Goal: Task Accomplishment & Management: Manage account settings

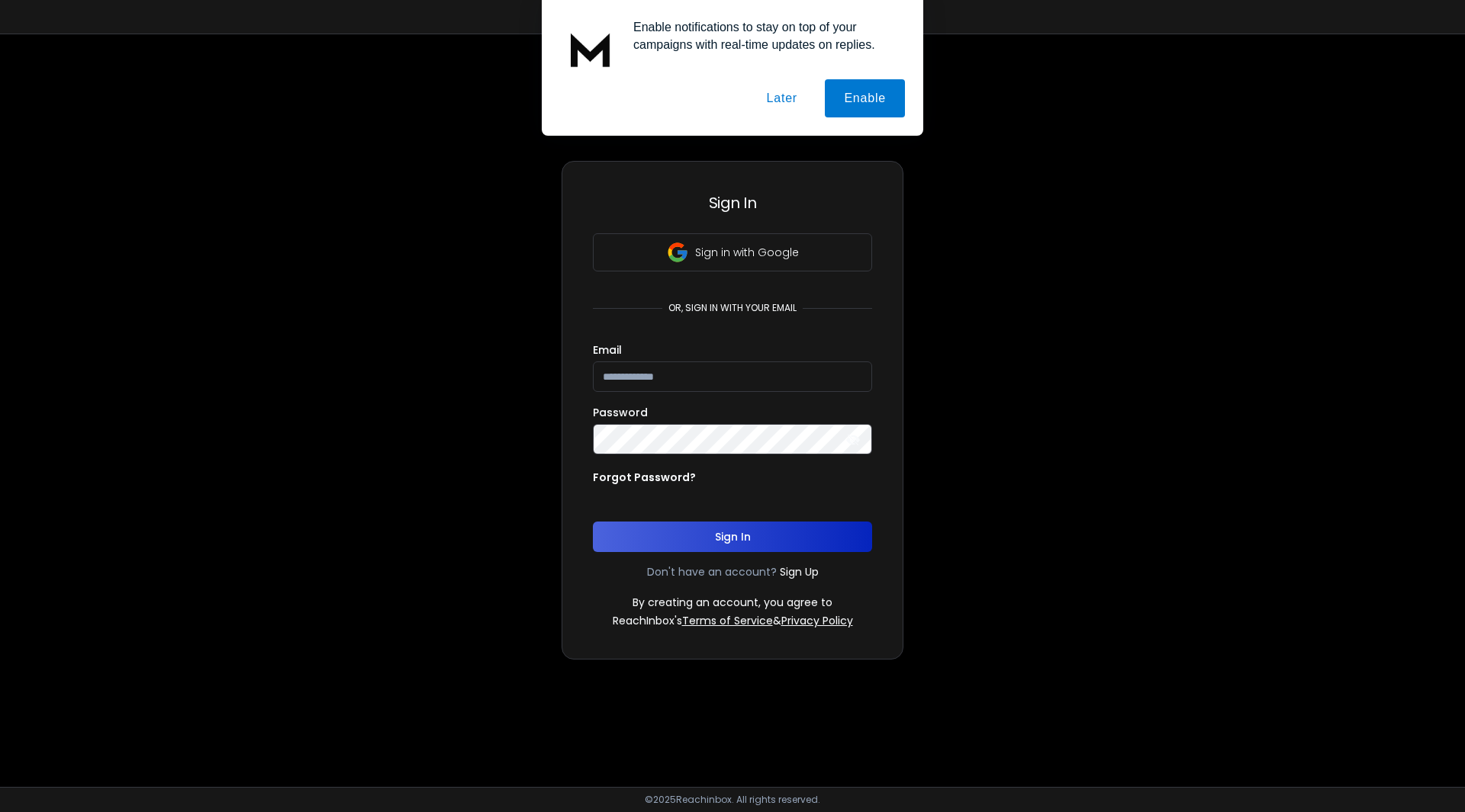
click at [646, 383] on input "email" at bounding box center [732, 377] width 279 height 31
paste input "**********"
type input "**********"
click at [716, 540] on button "Sign In" at bounding box center [732, 537] width 279 height 31
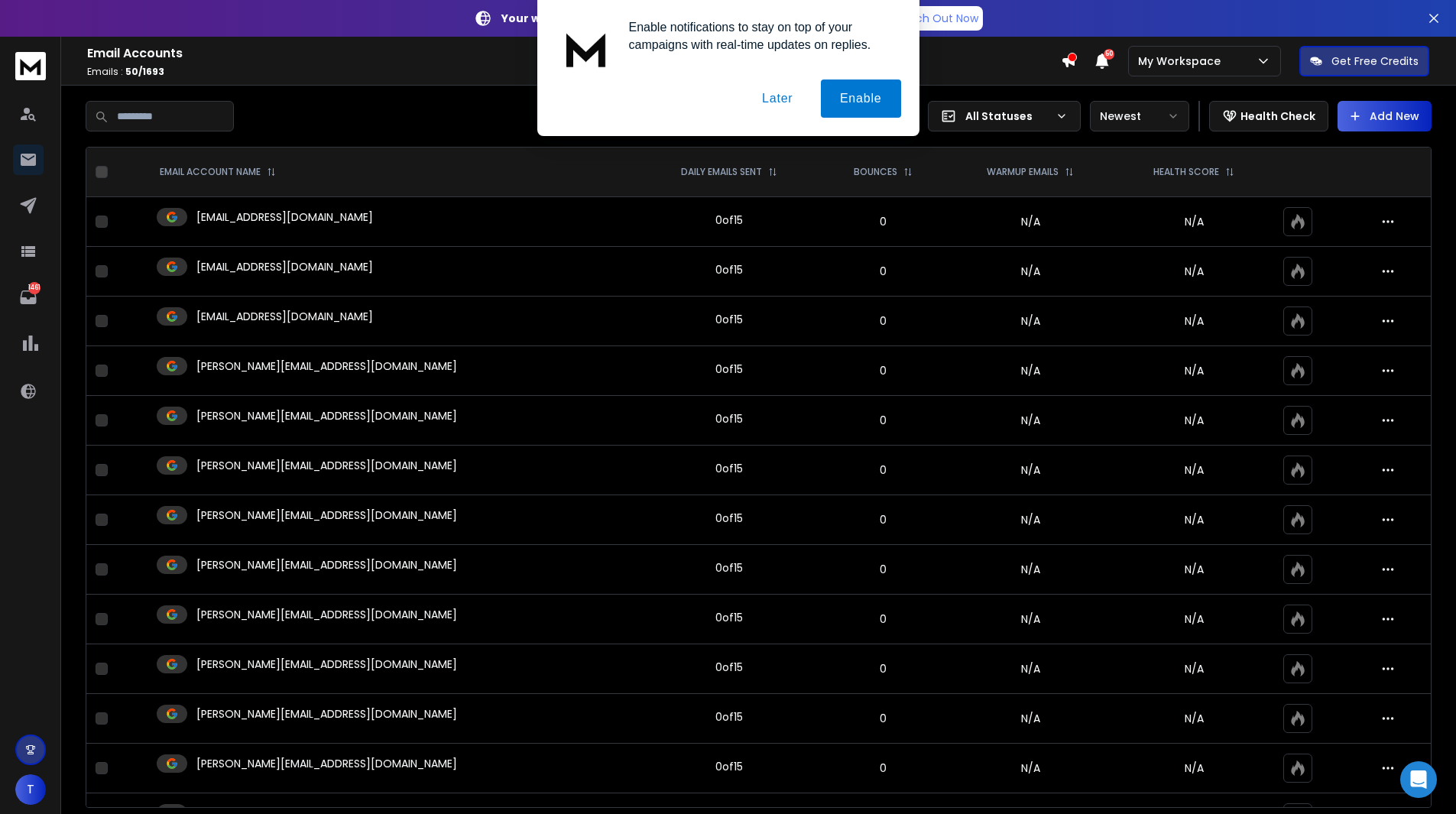
click at [1380, 112] on div "Enable notifications to stay on top of your campaigns with real-time updates on…" at bounding box center [728, 68] width 1456 height 136
click at [788, 96] on button "Later" at bounding box center [777, 98] width 69 height 38
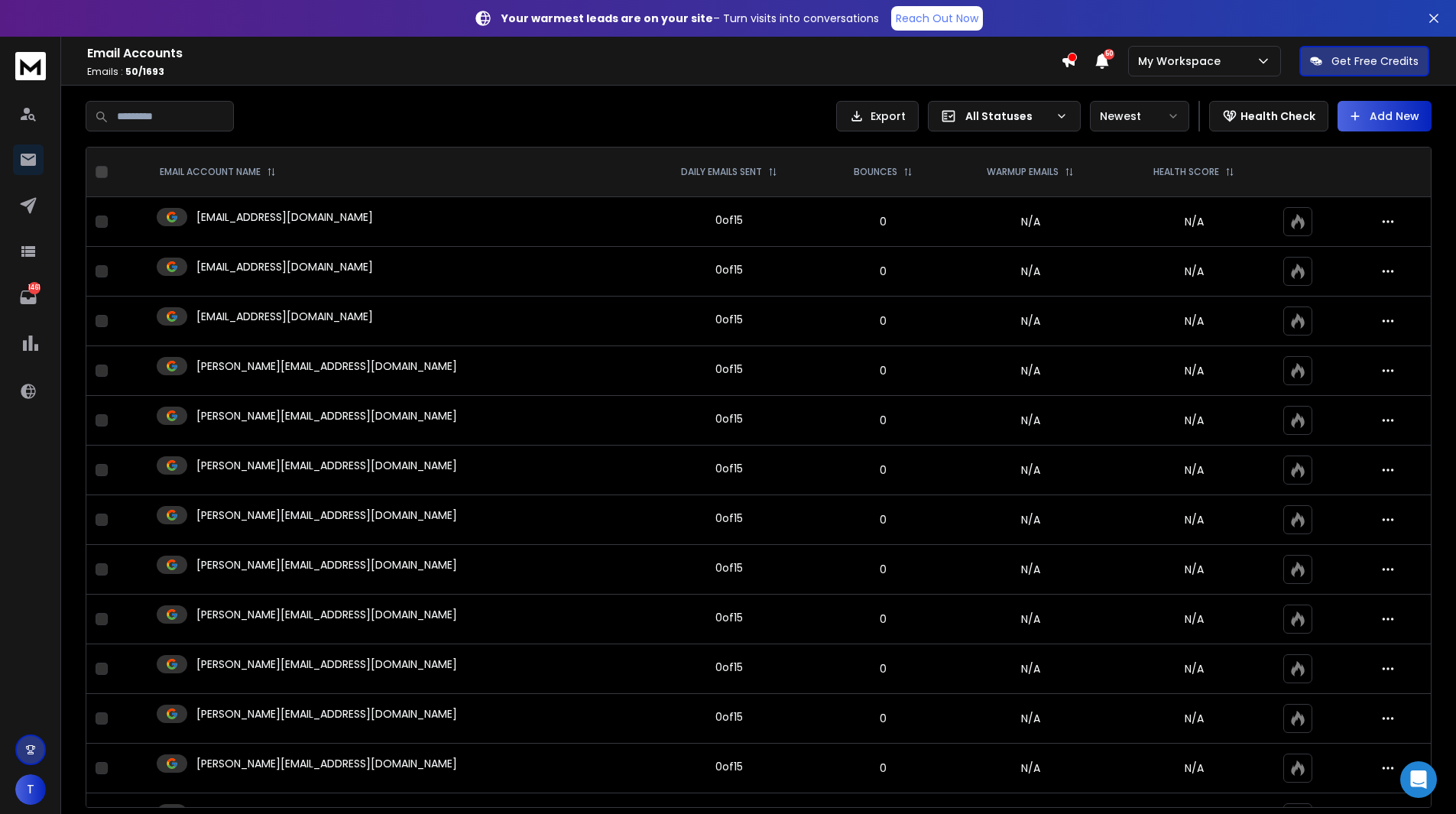
click at [1362, 116] on button "Add New" at bounding box center [1384, 117] width 94 height 31
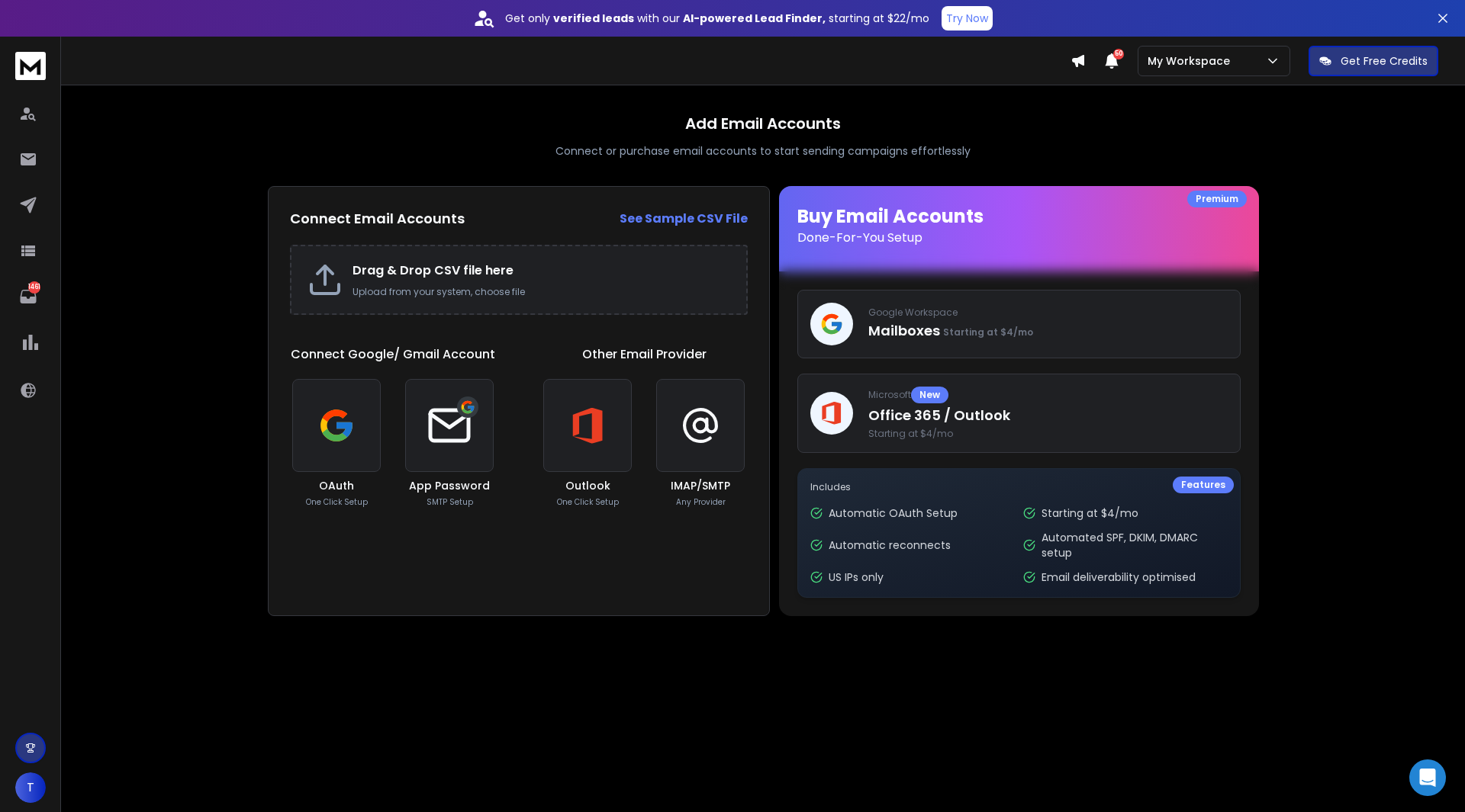
click at [341, 439] on icon at bounding box center [335, 435] width 25 height 13
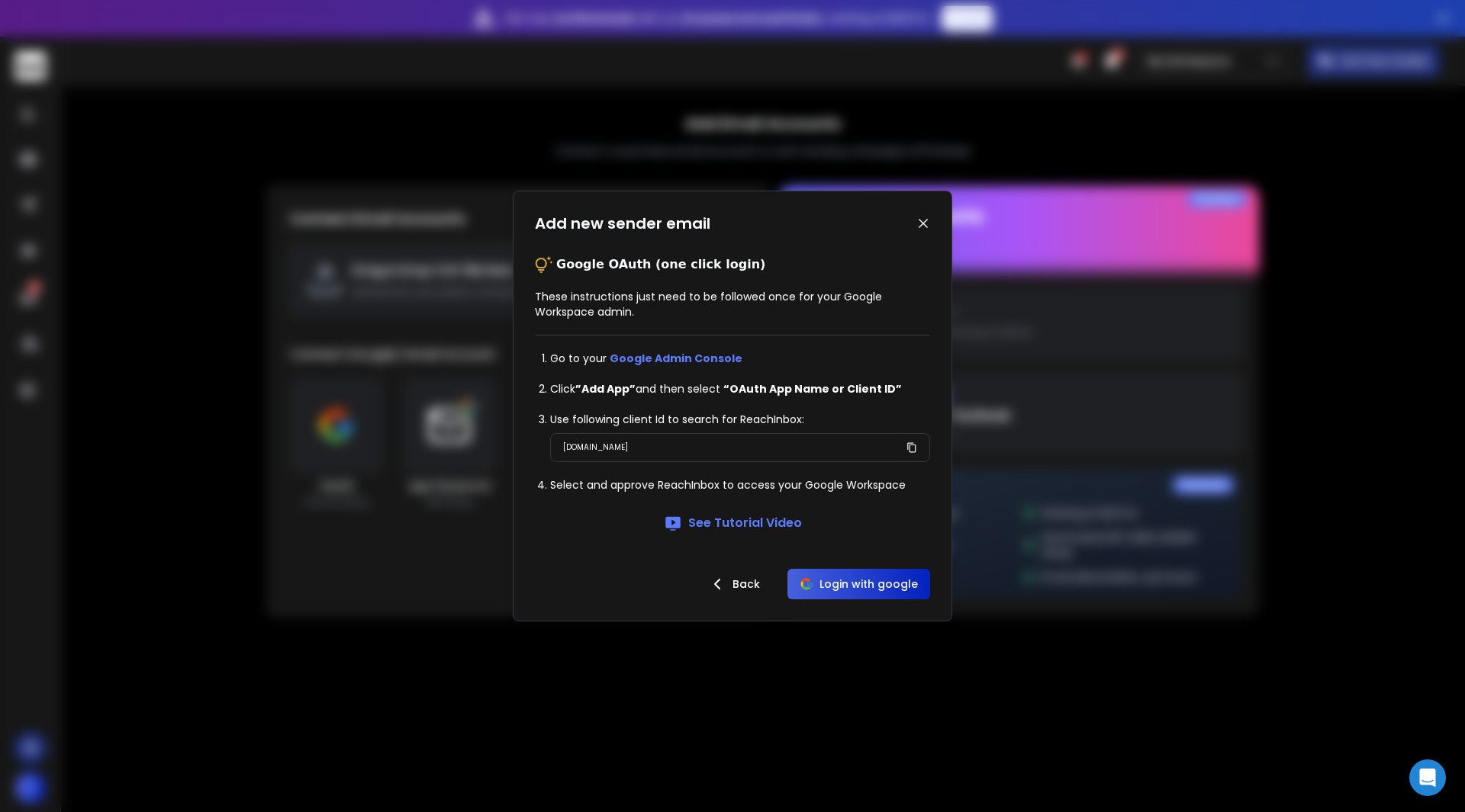
click at [877, 586] on button "Login with google" at bounding box center [858, 584] width 143 height 31
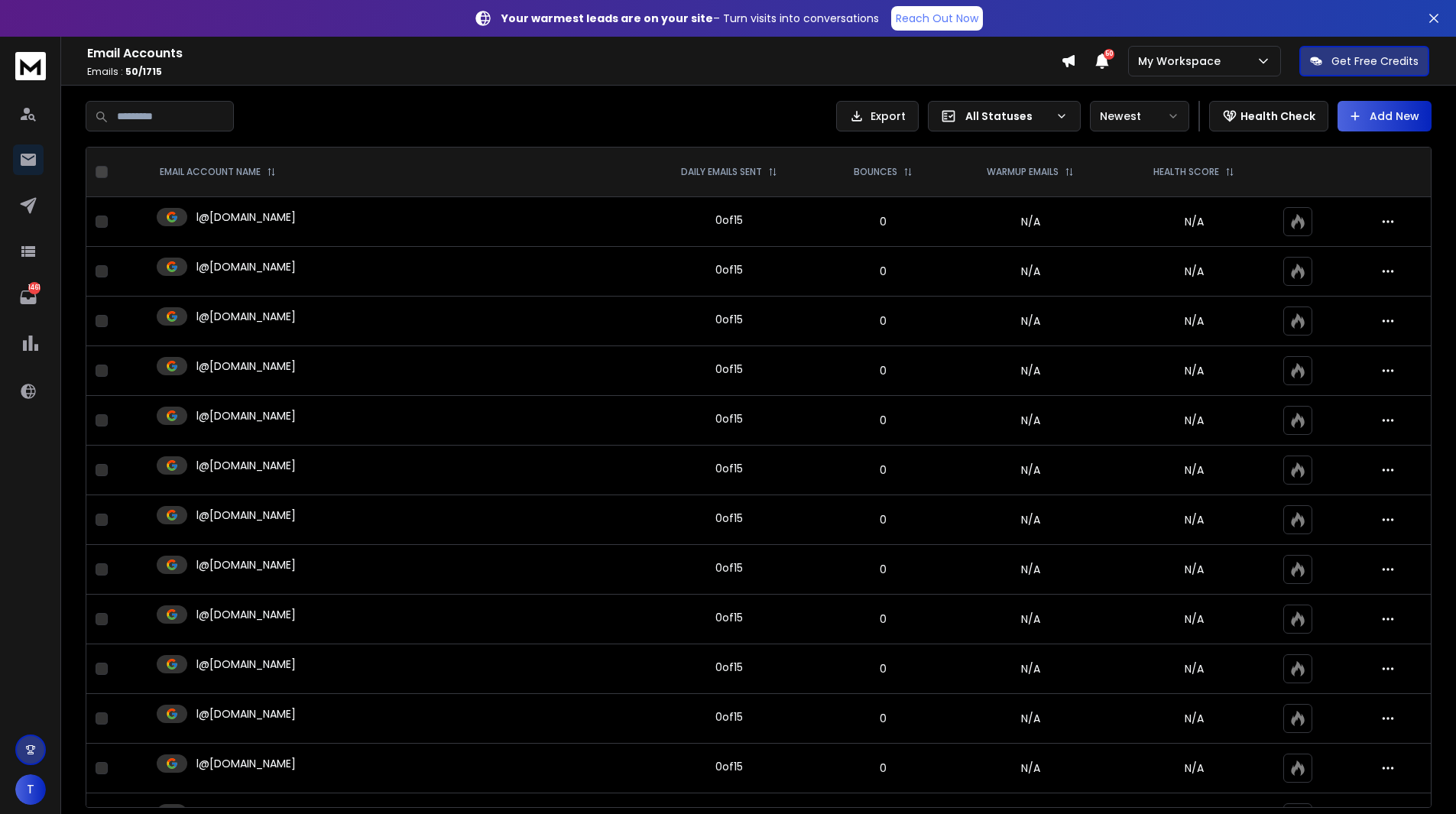
click at [1348, 119] on button "Add New" at bounding box center [1384, 117] width 94 height 31
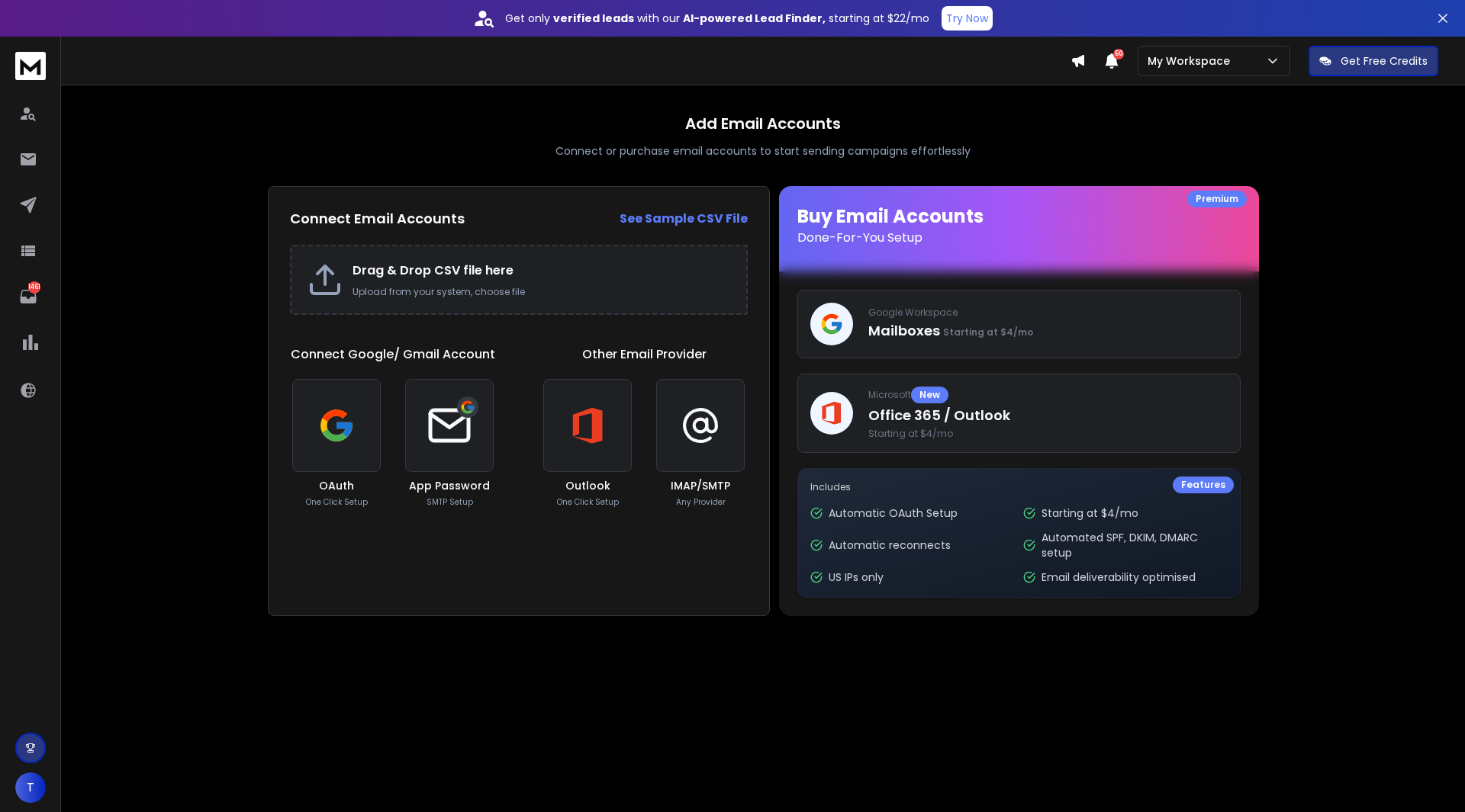
click at [325, 437] on icon at bounding box center [336, 425] width 38 height 46
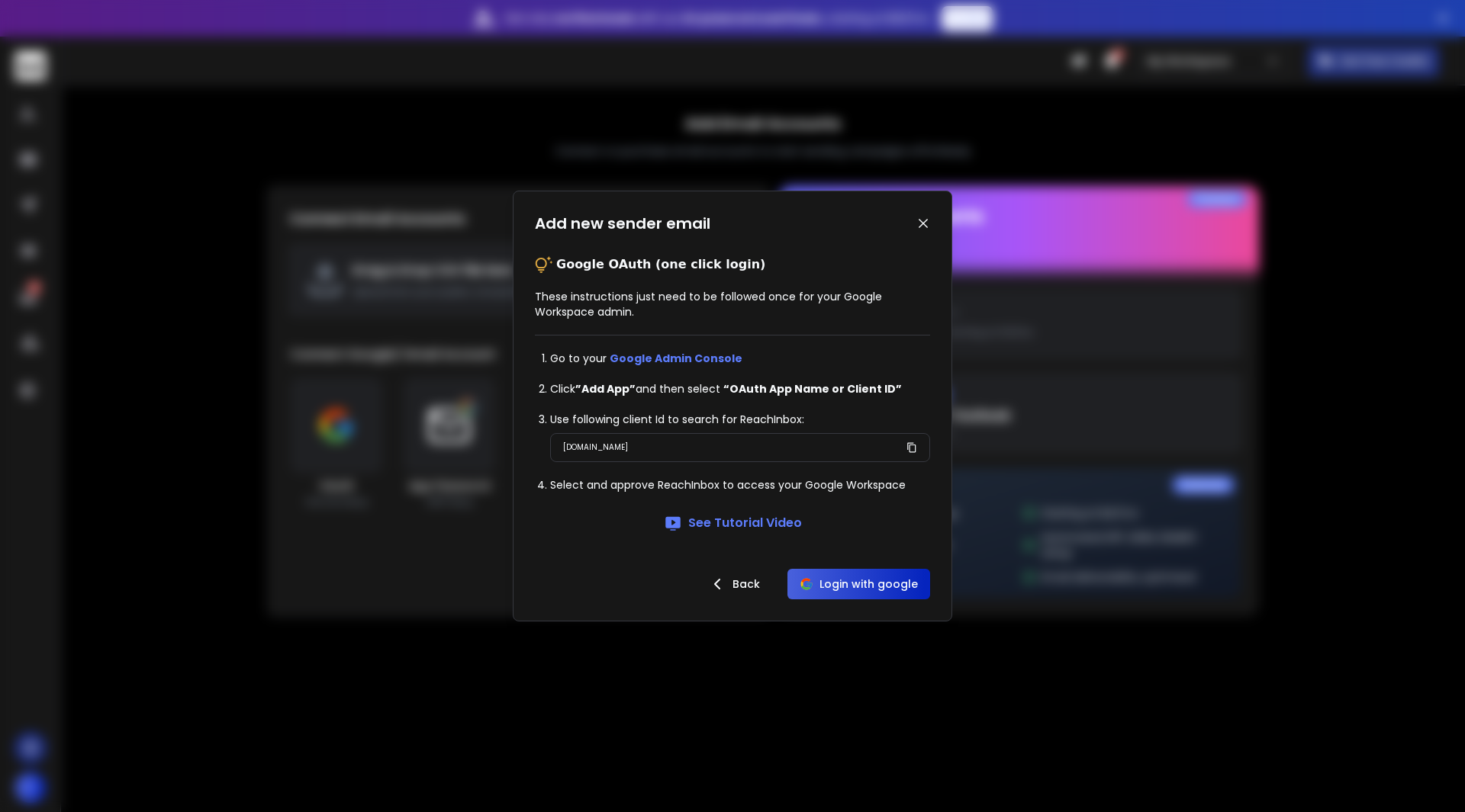
click at [825, 579] on button "Login with google" at bounding box center [858, 584] width 143 height 31
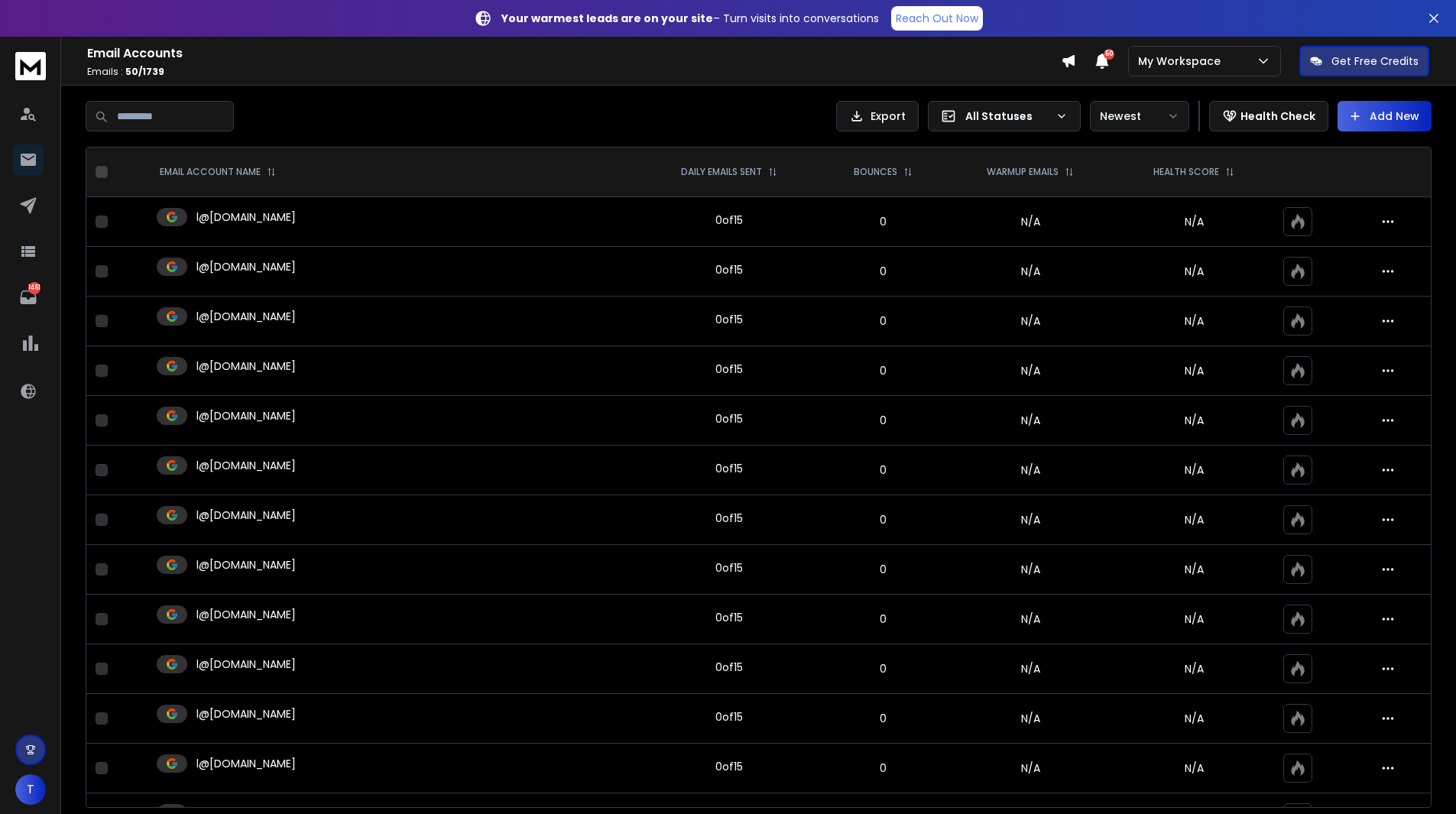
click at [1367, 111] on button "Add New" at bounding box center [1384, 117] width 94 height 31
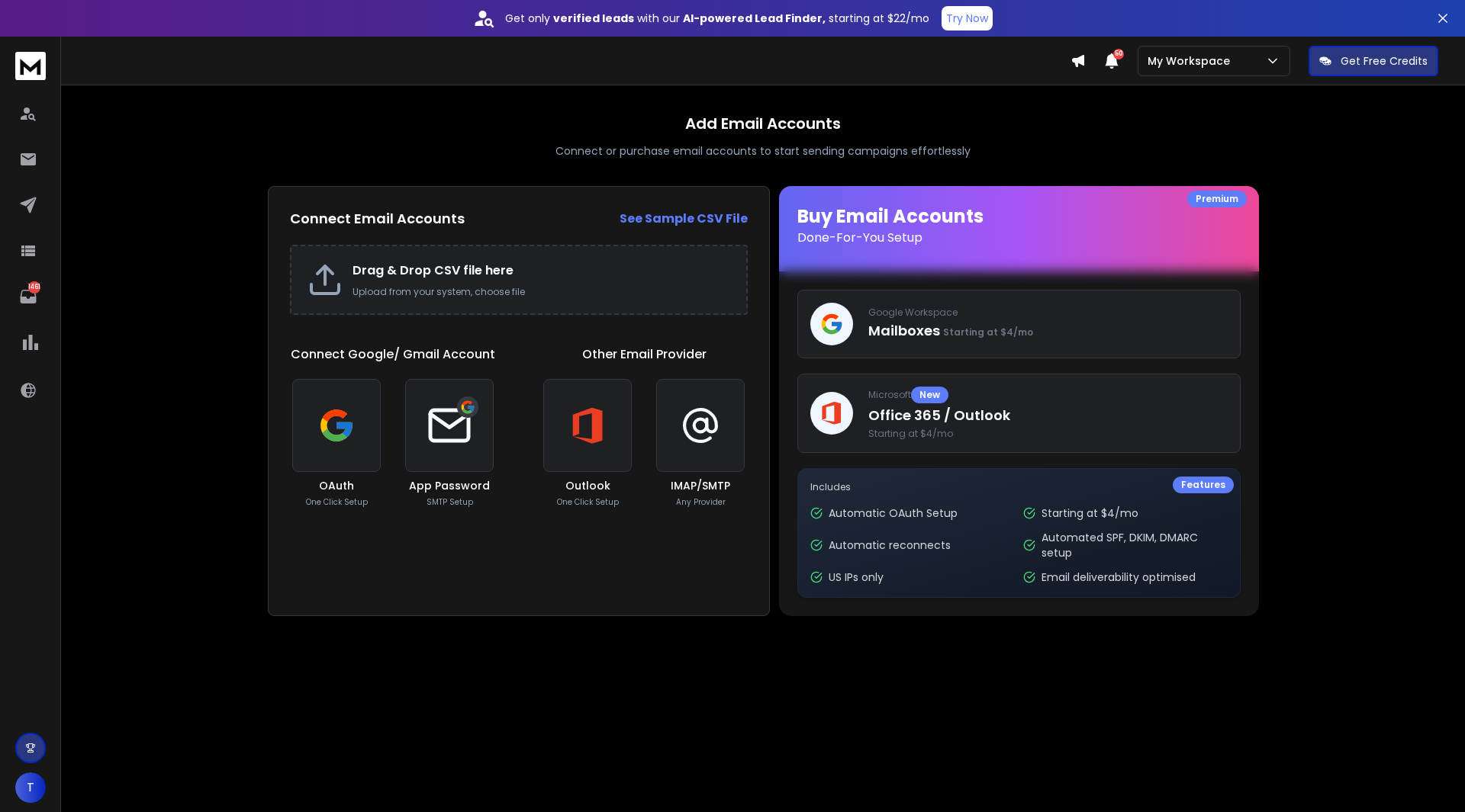
click at [336, 436] on icon at bounding box center [335, 435] width 25 height 13
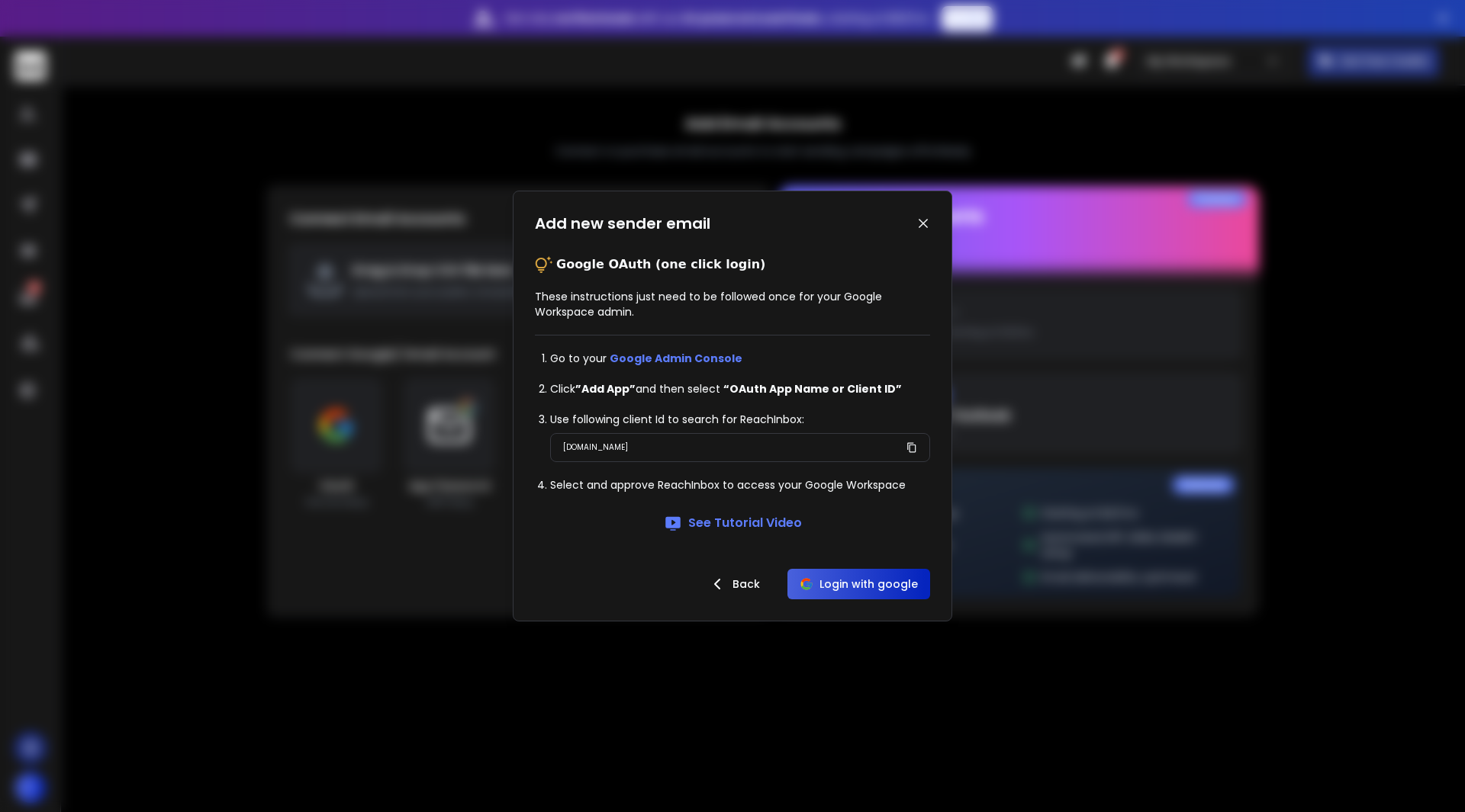
click at [808, 579] on icon at bounding box center [805, 581] width 9 height 5
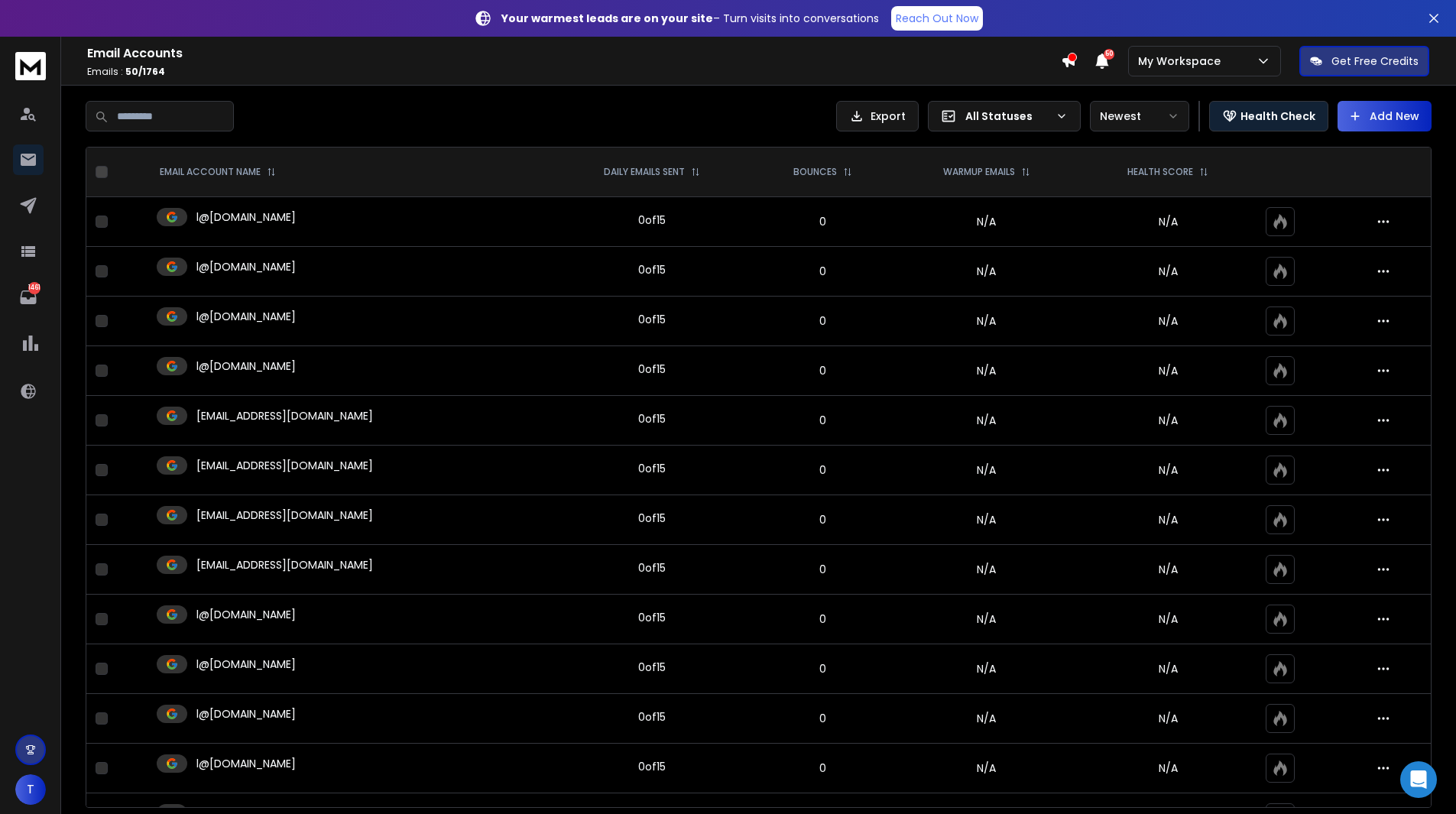
drag, startPoint x: 1378, startPoint y: 112, endPoint x: 1310, endPoint y: 128, distance: 69.9
click at [1378, 112] on button "Add New" at bounding box center [1384, 117] width 94 height 31
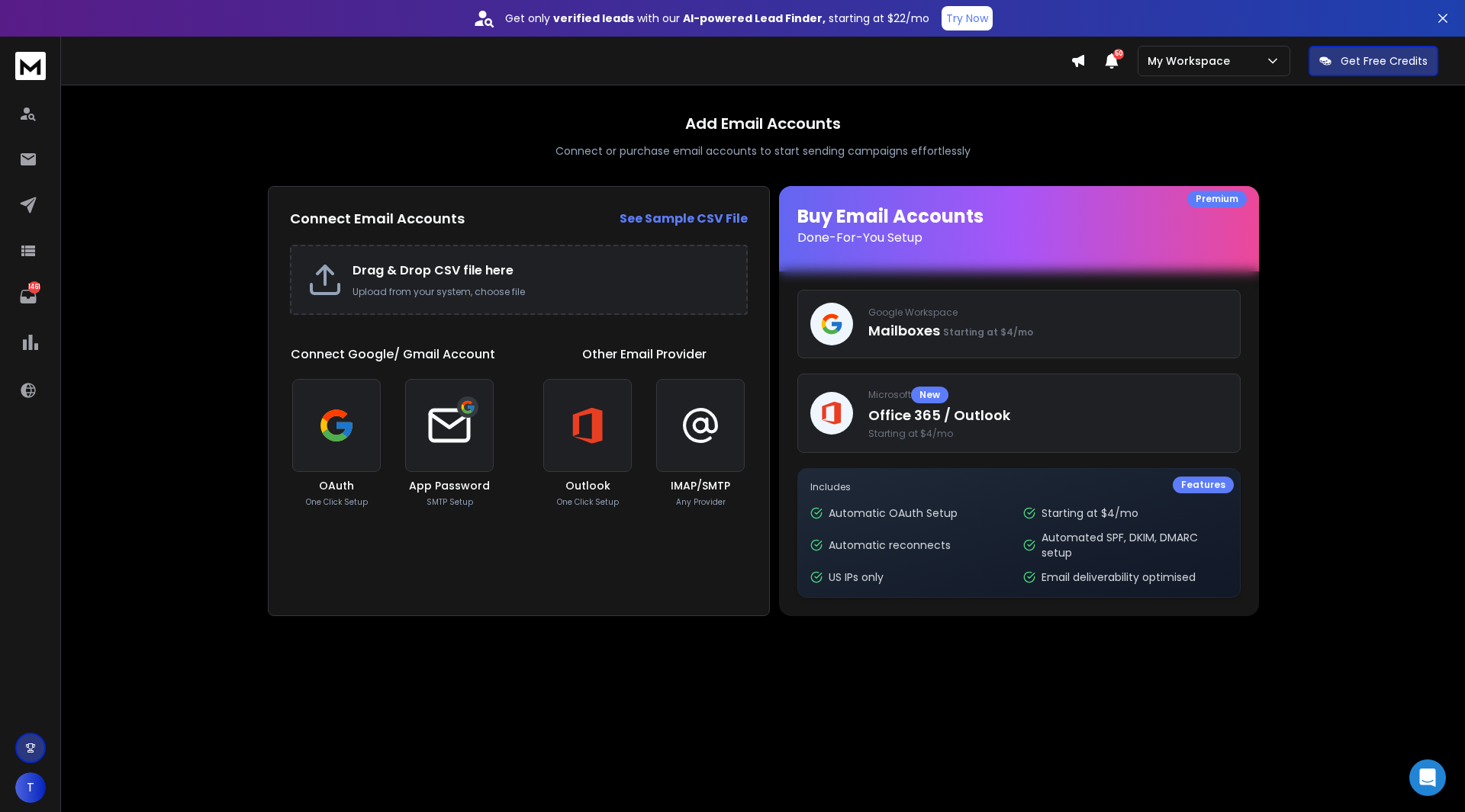
click at [330, 395] on div at bounding box center [337, 425] width 89 height 93
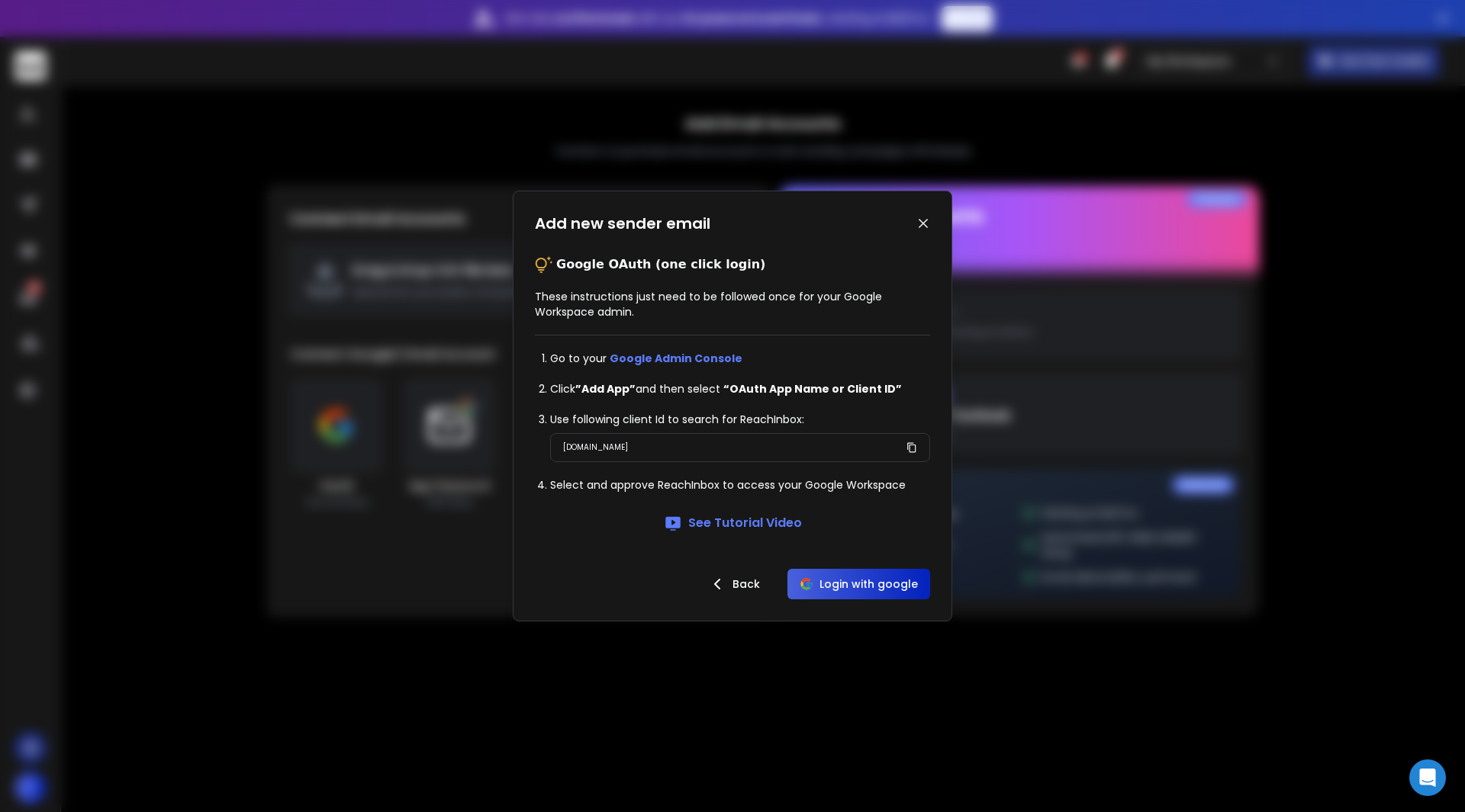
click at [832, 581] on button "Login with google" at bounding box center [858, 584] width 143 height 31
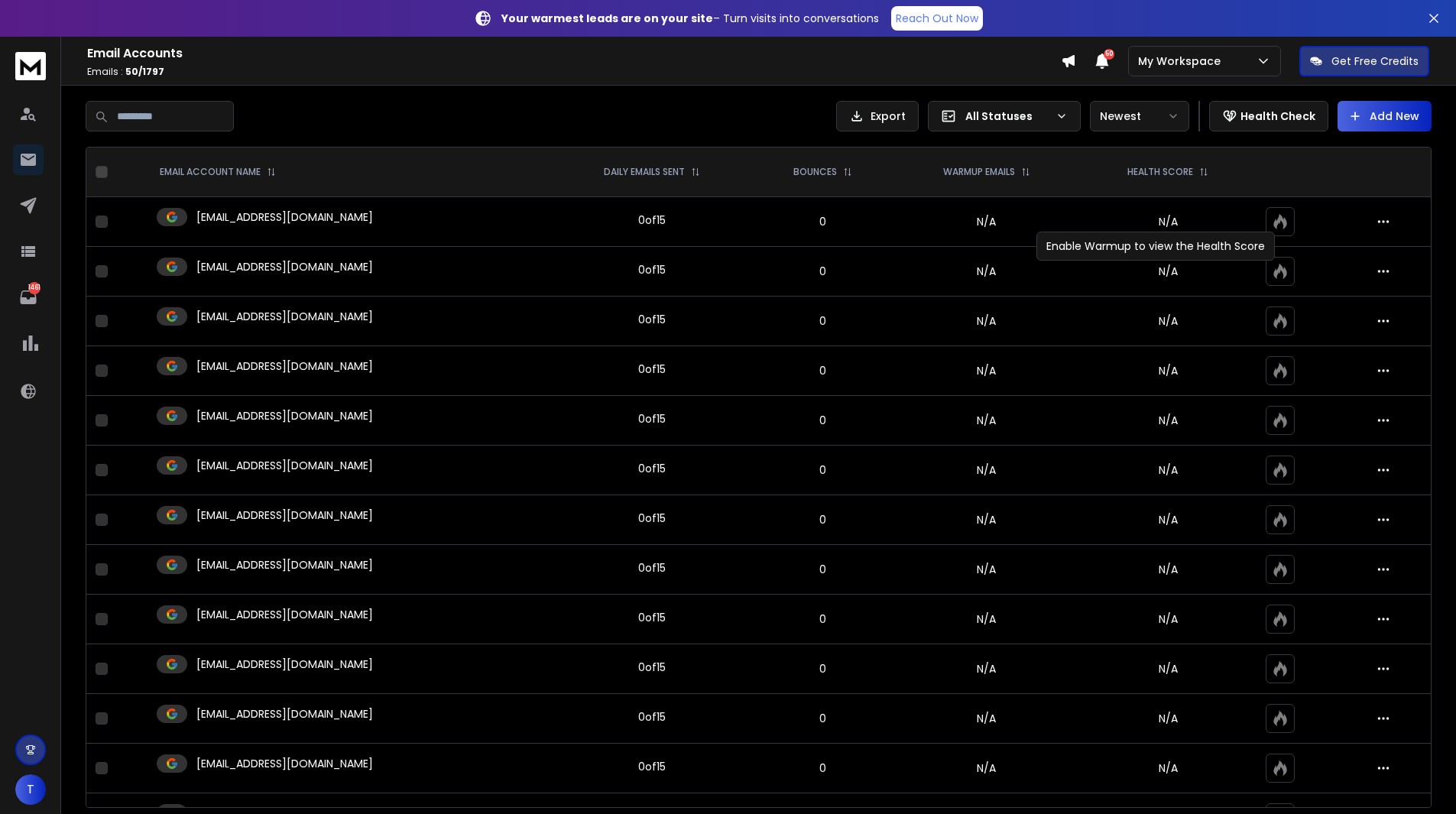
click at [1381, 108] on button "Add New" at bounding box center [1384, 117] width 94 height 31
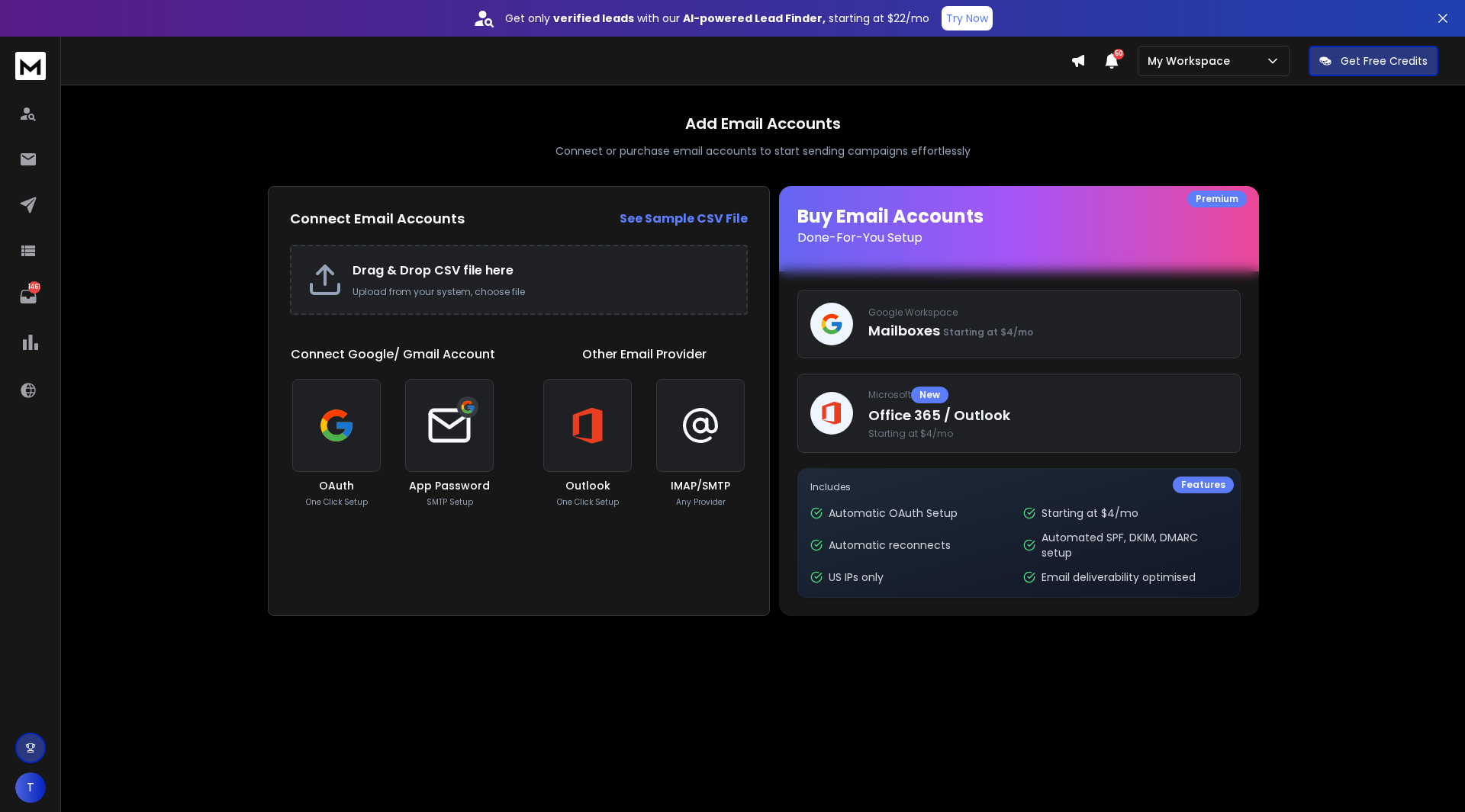
click at [342, 425] on icon at bounding box center [345, 429] width 16 height 15
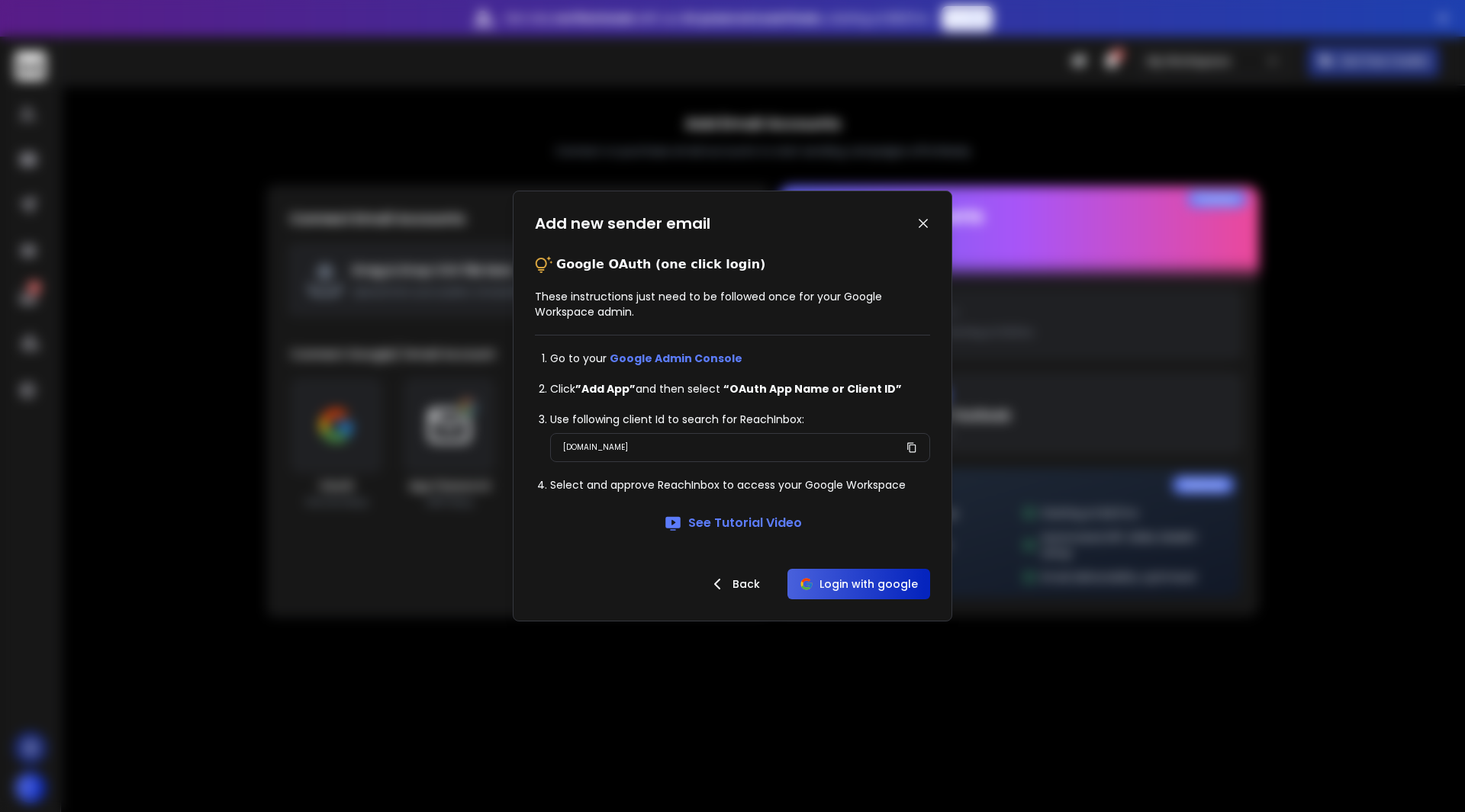
click at [819, 579] on button "Login with google" at bounding box center [858, 584] width 143 height 31
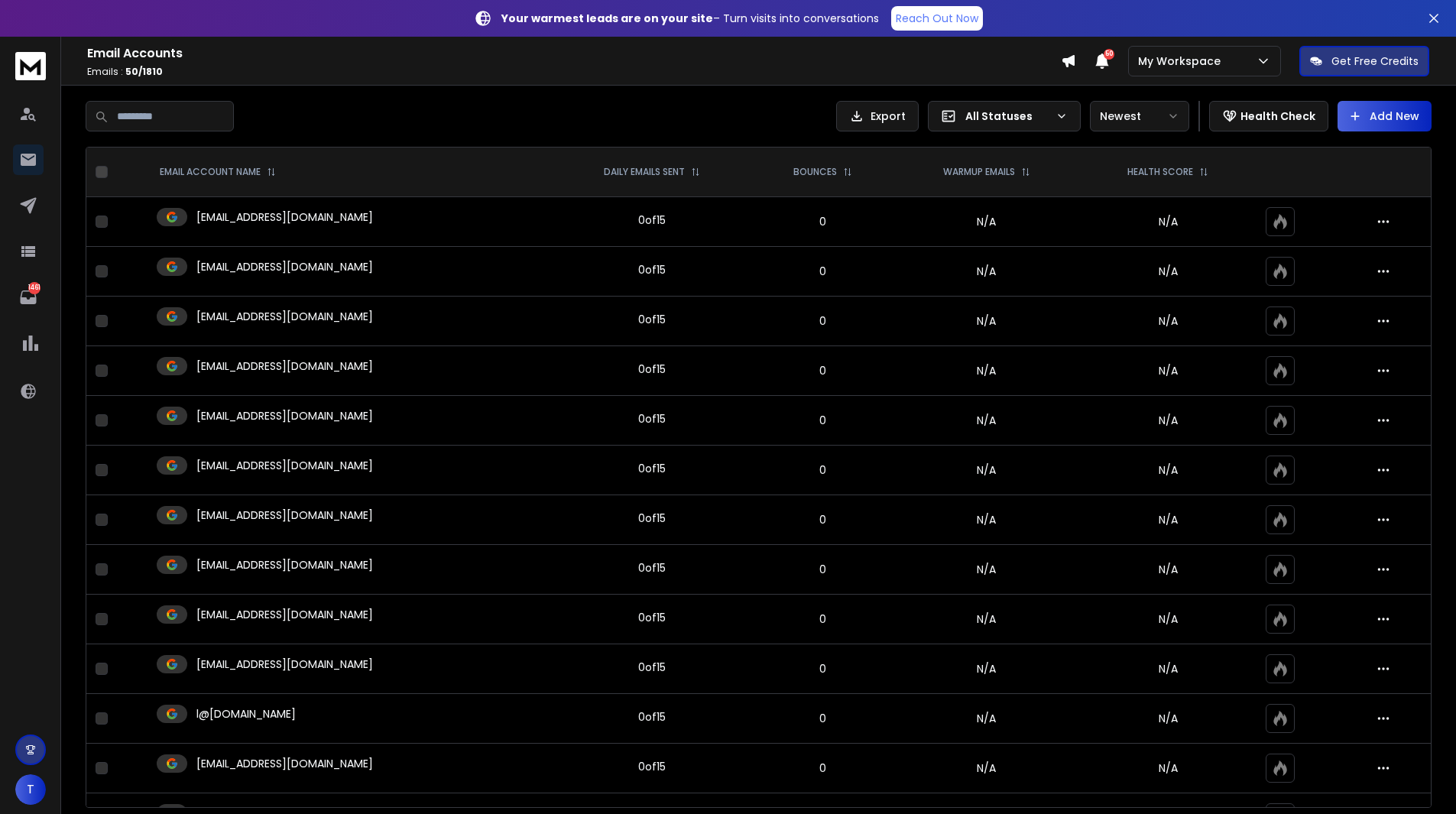
click at [1373, 122] on button "Add New" at bounding box center [1384, 117] width 94 height 31
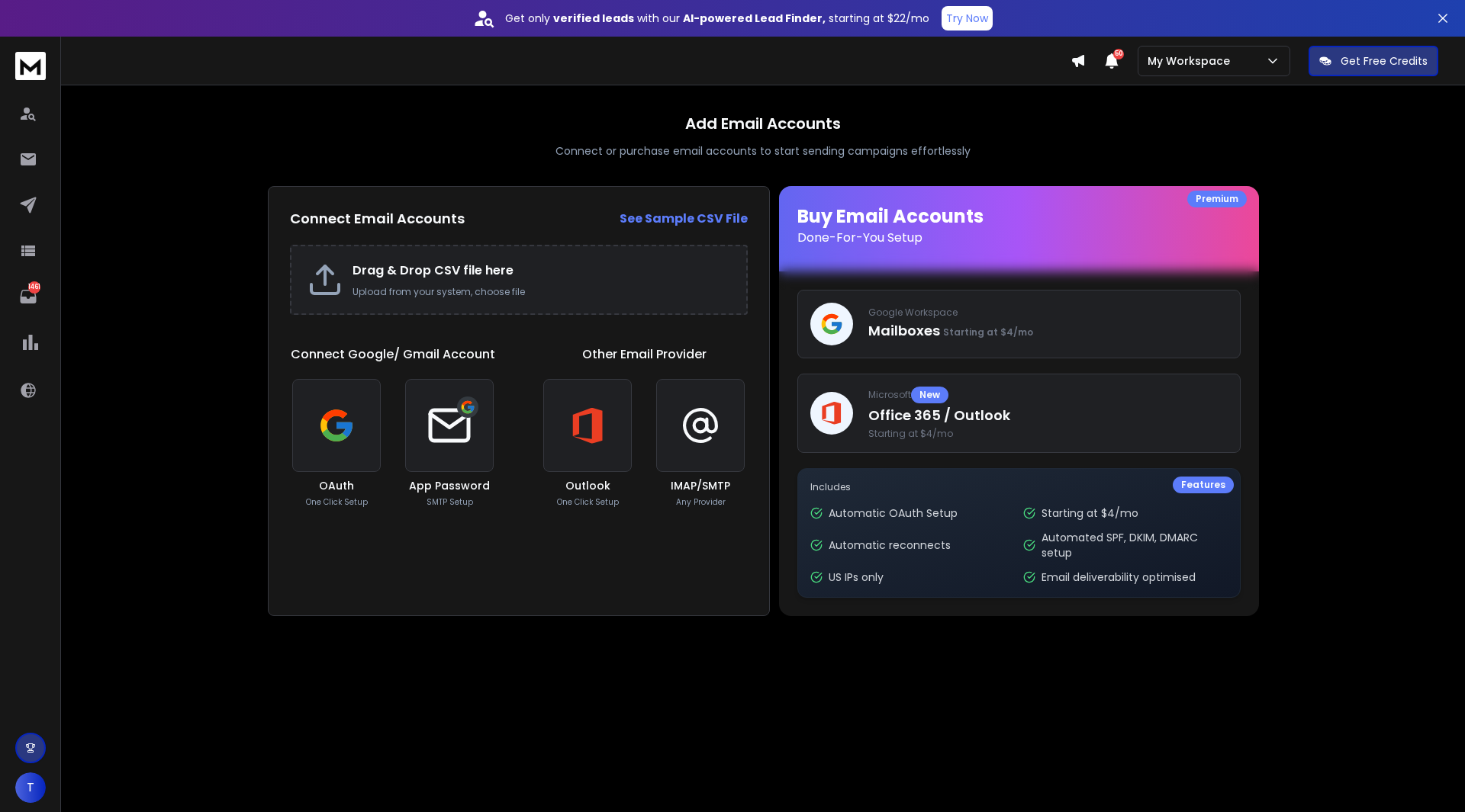
click at [304, 397] on div at bounding box center [337, 425] width 89 height 93
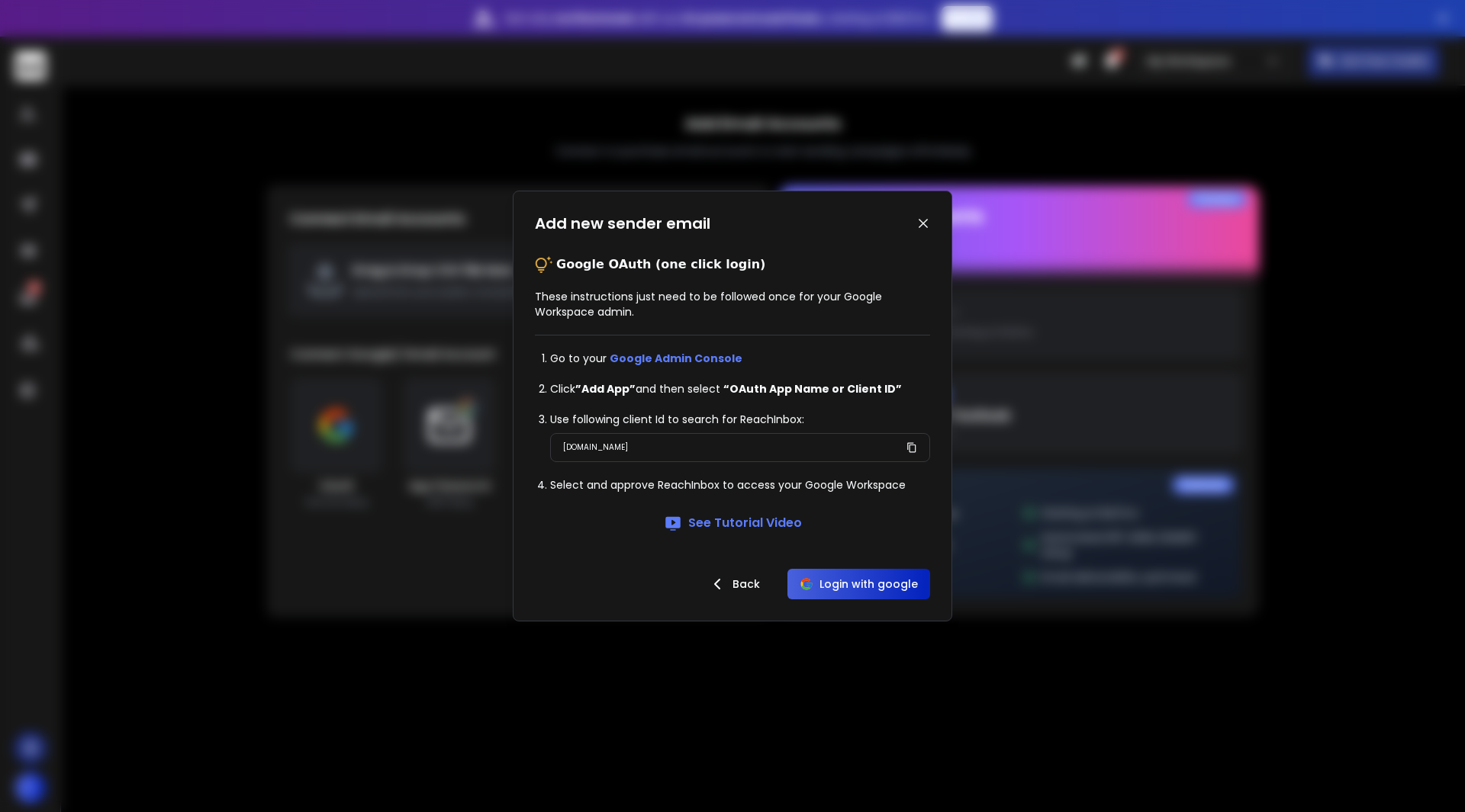
click at [860, 588] on button "Login with google" at bounding box center [858, 584] width 143 height 31
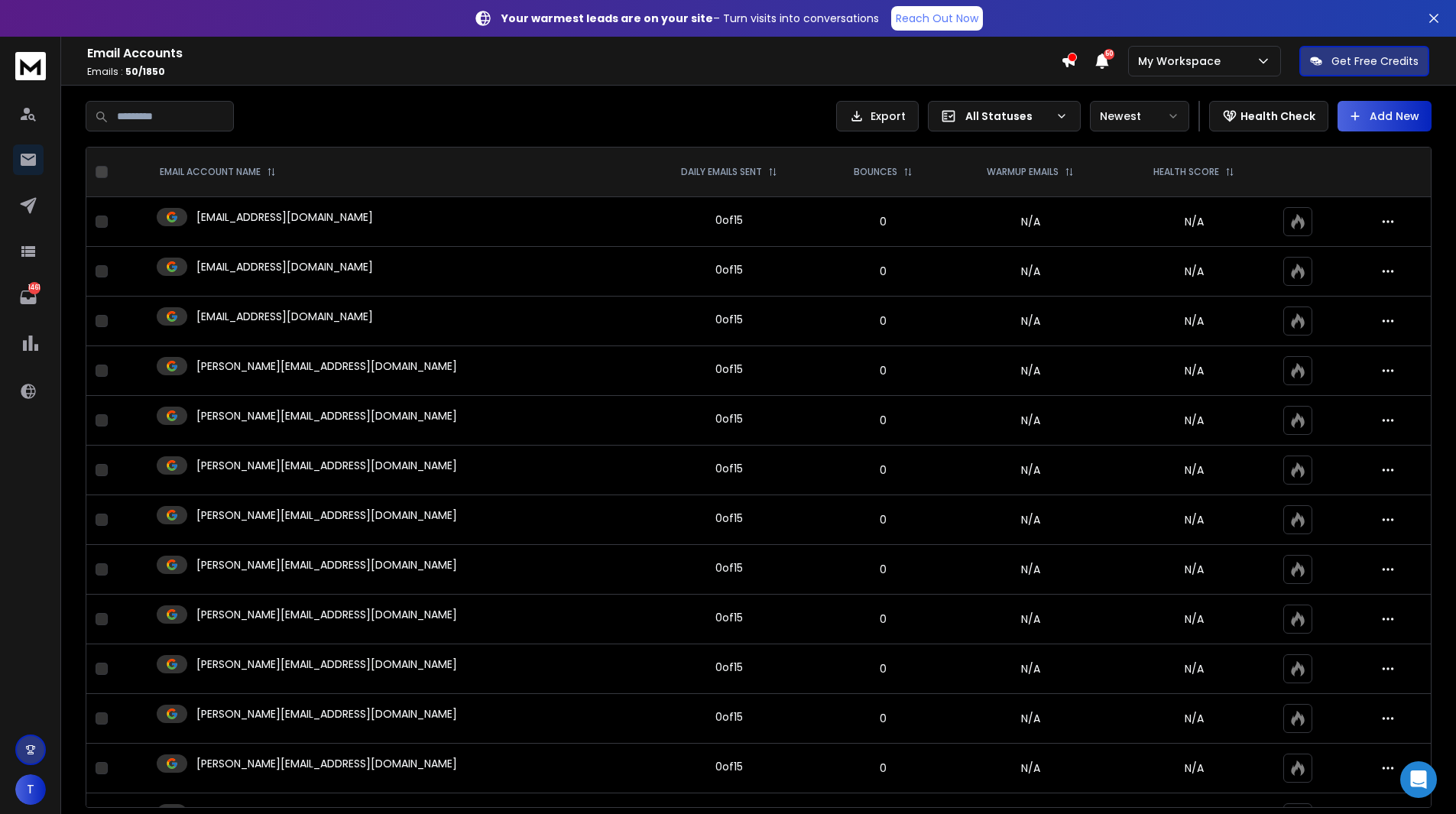
click at [1378, 113] on button "Add New" at bounding box center [1384, 117] width 94 height 31
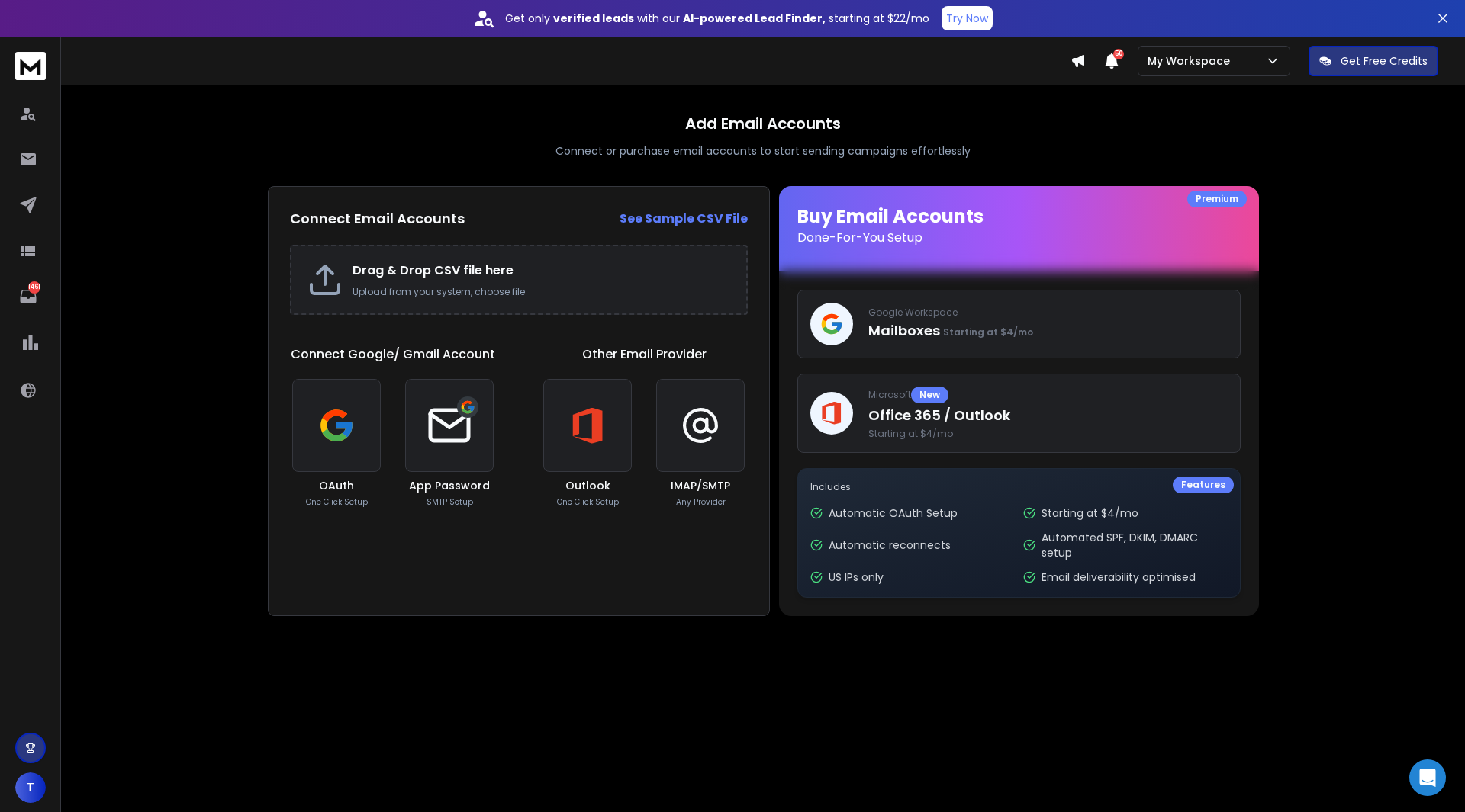
click at [330, 446] on icon at bounding box center [336, 425] width 38 height 46
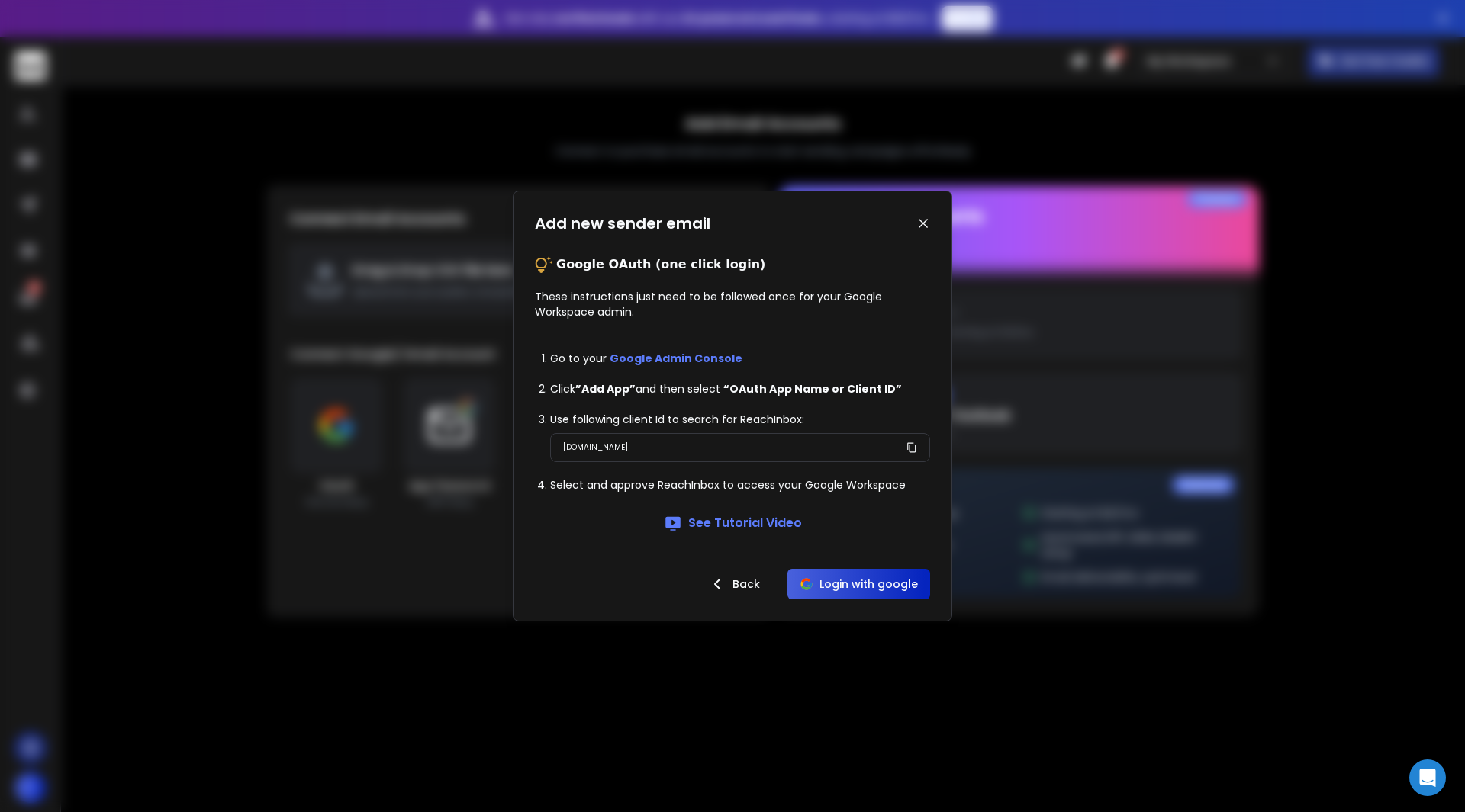
click at [862, 585] on button "Login with google" at bounding box center [858, 584] width 143 height 31
click at [842, 581] on button "Login with google" at bounding box center [858, 584] width 143 height 31
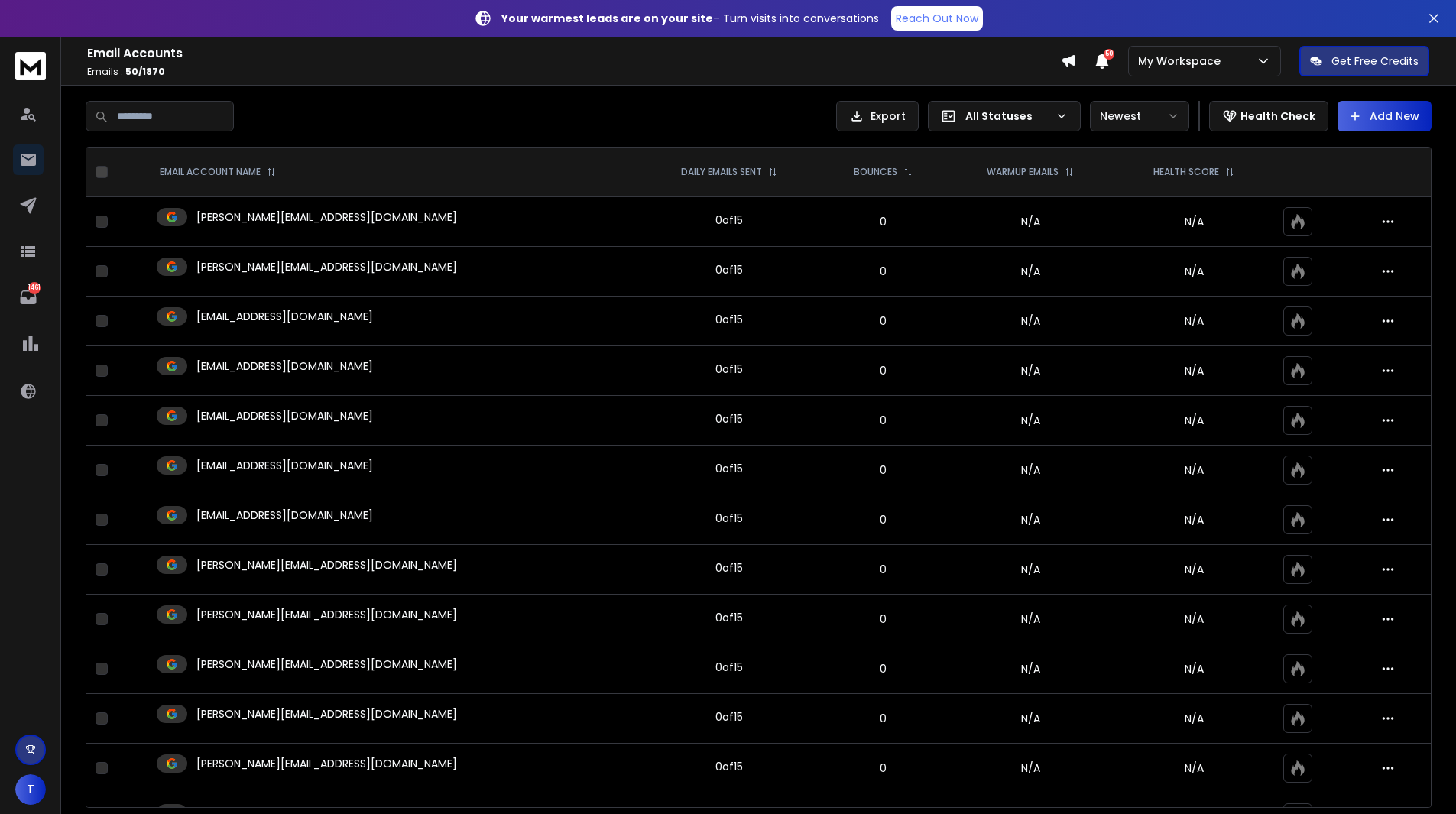
click at [1371, 129] on button "Add New" at bounding box center [1384, 117] width 94 height 31
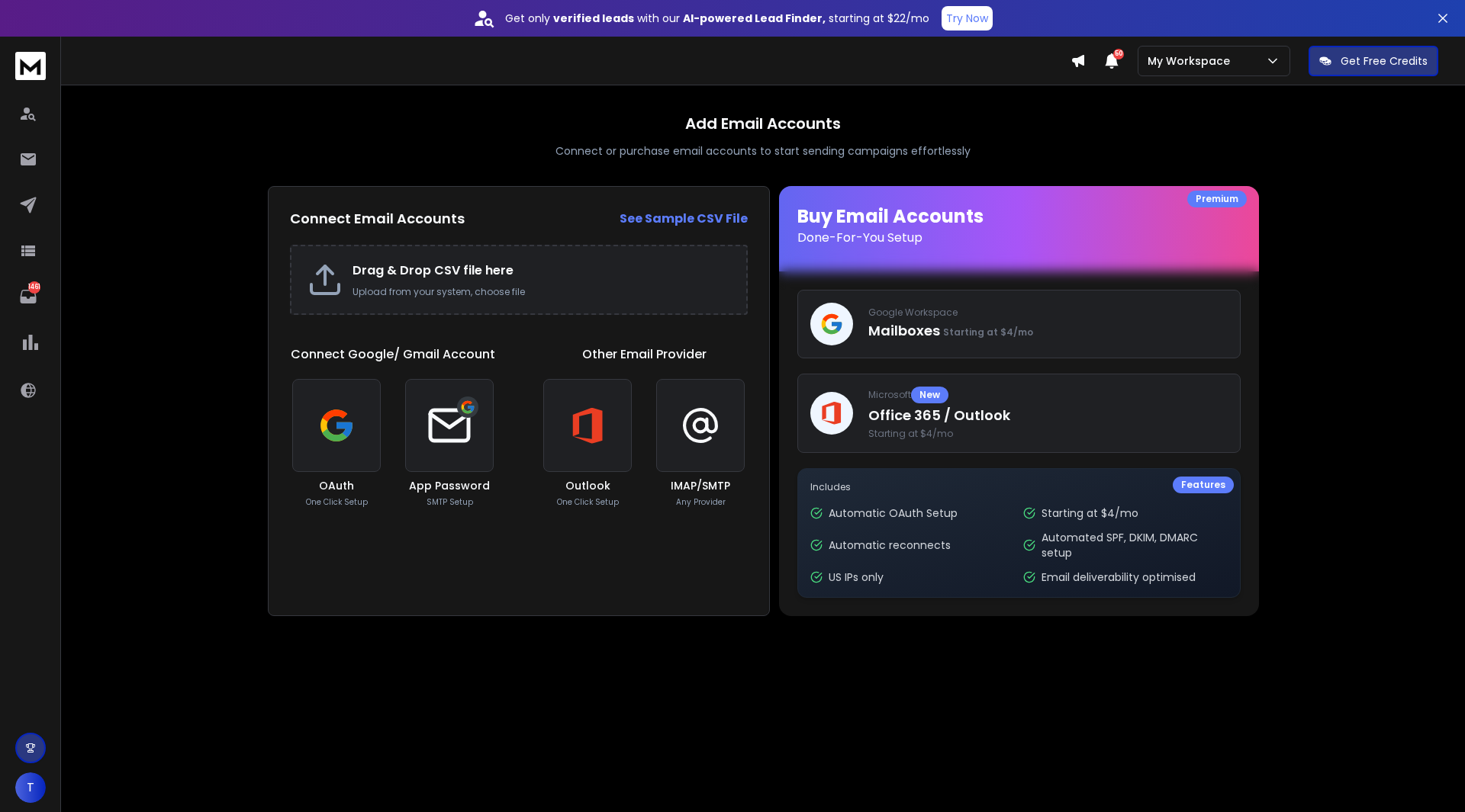
click at [310, 423] on div at bounding box center [337, 425] width 89 height 93
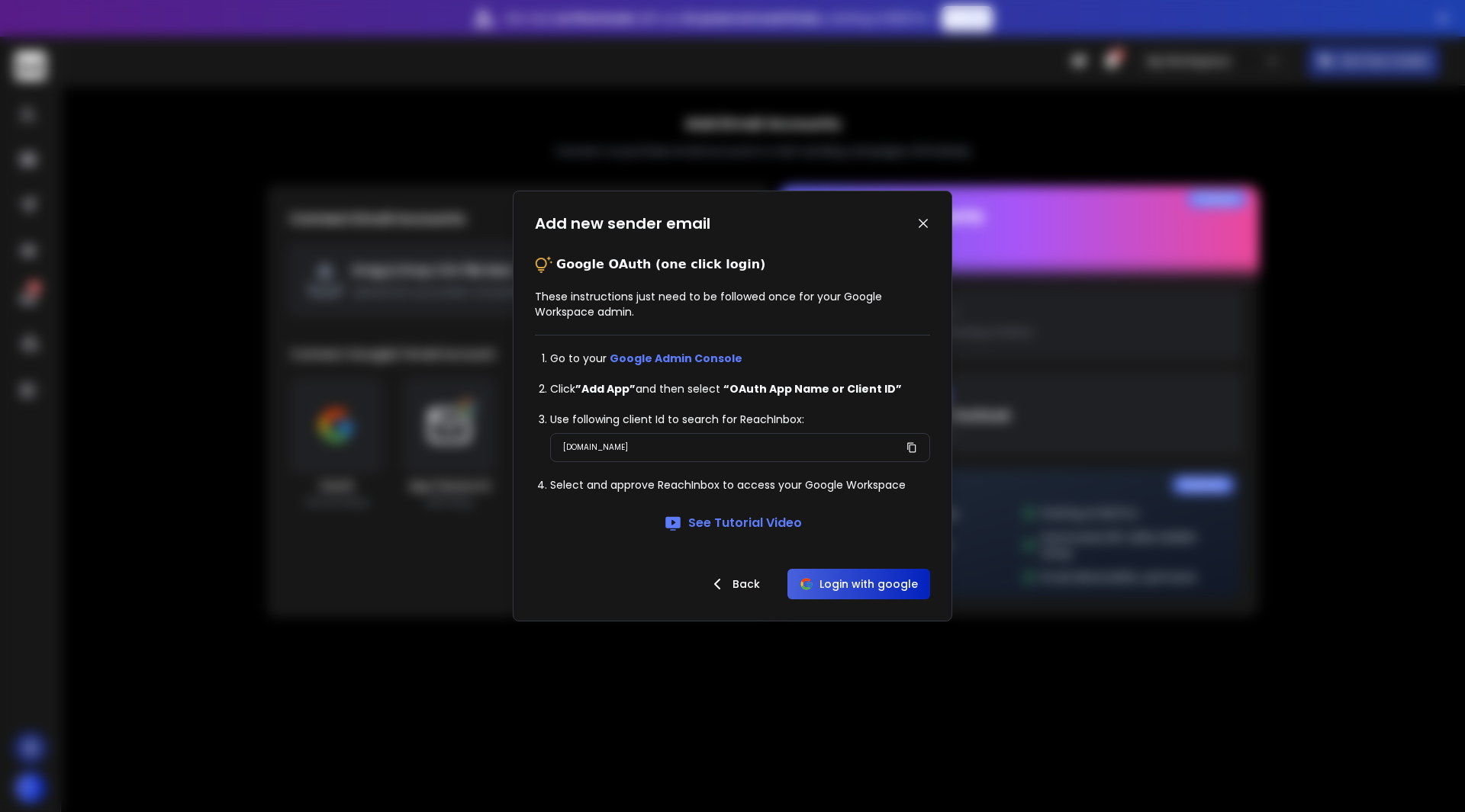
click at [831, 584] on button "Login with google" at bounding box center [858, 584] width 143 height 31
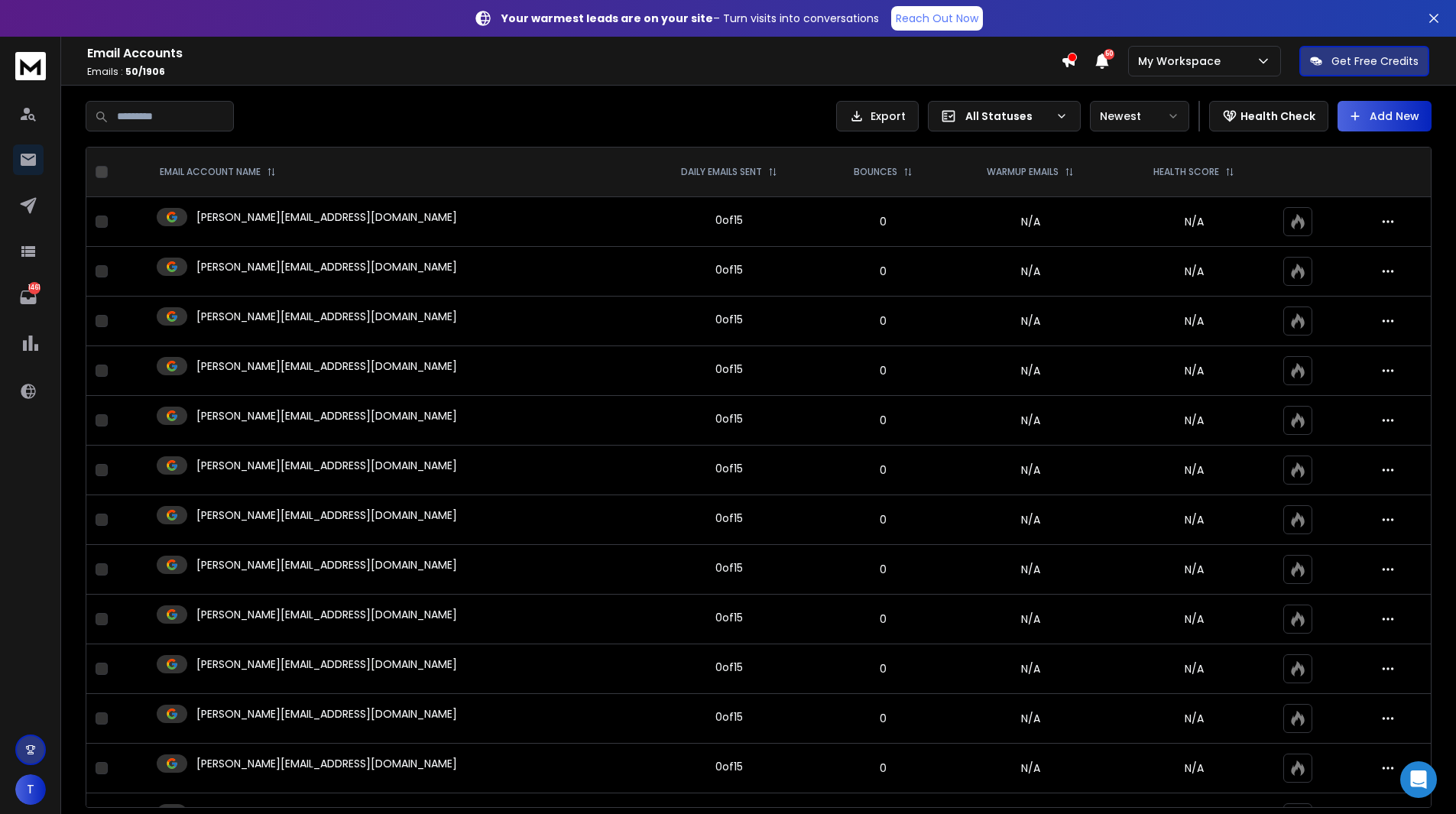
click at [1362, 113] on button "Add New" at bounding box center [1384, 117] width 94 height 31
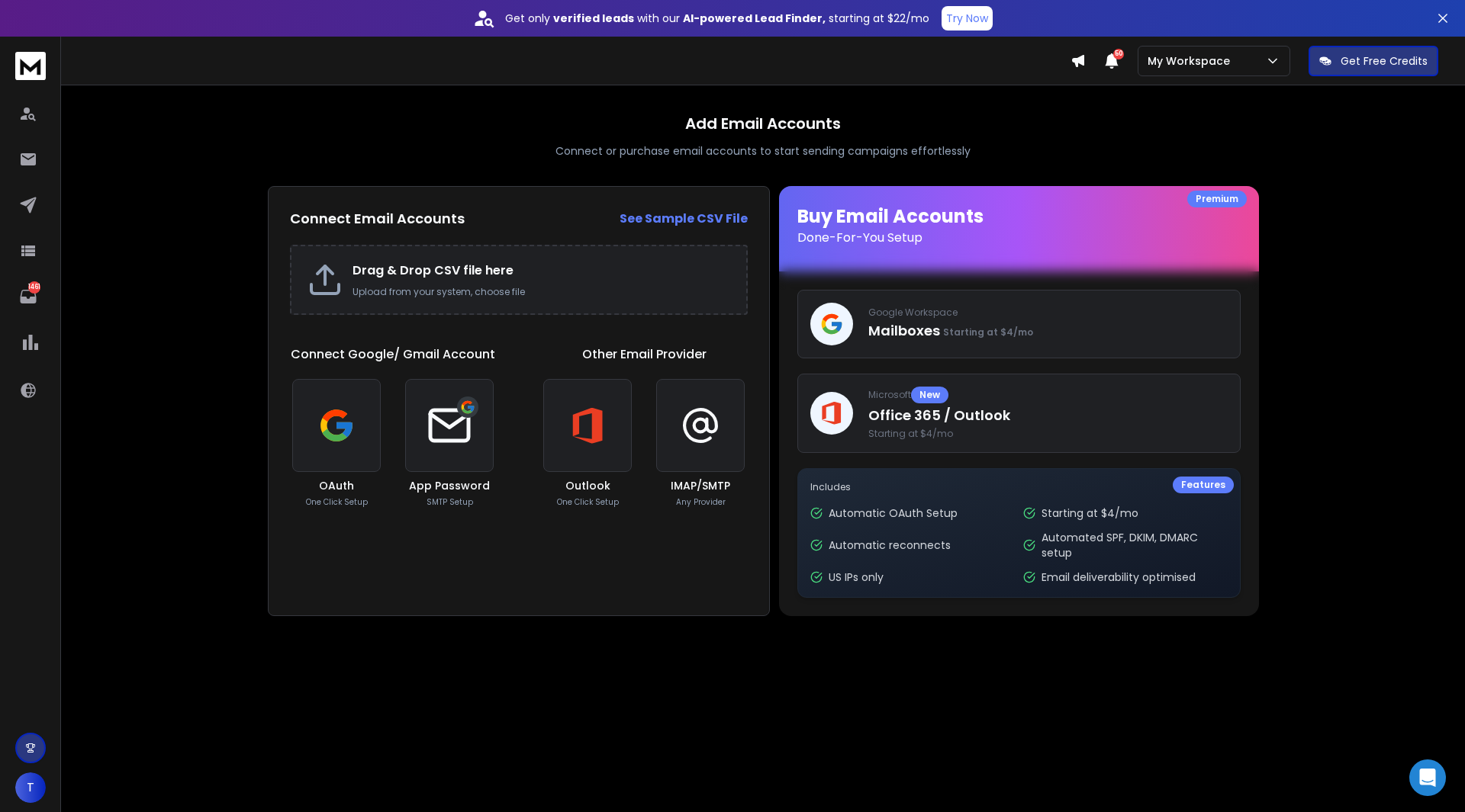
click at [342, 420] on icon at bounding box center [336, 425] width 38 height 46
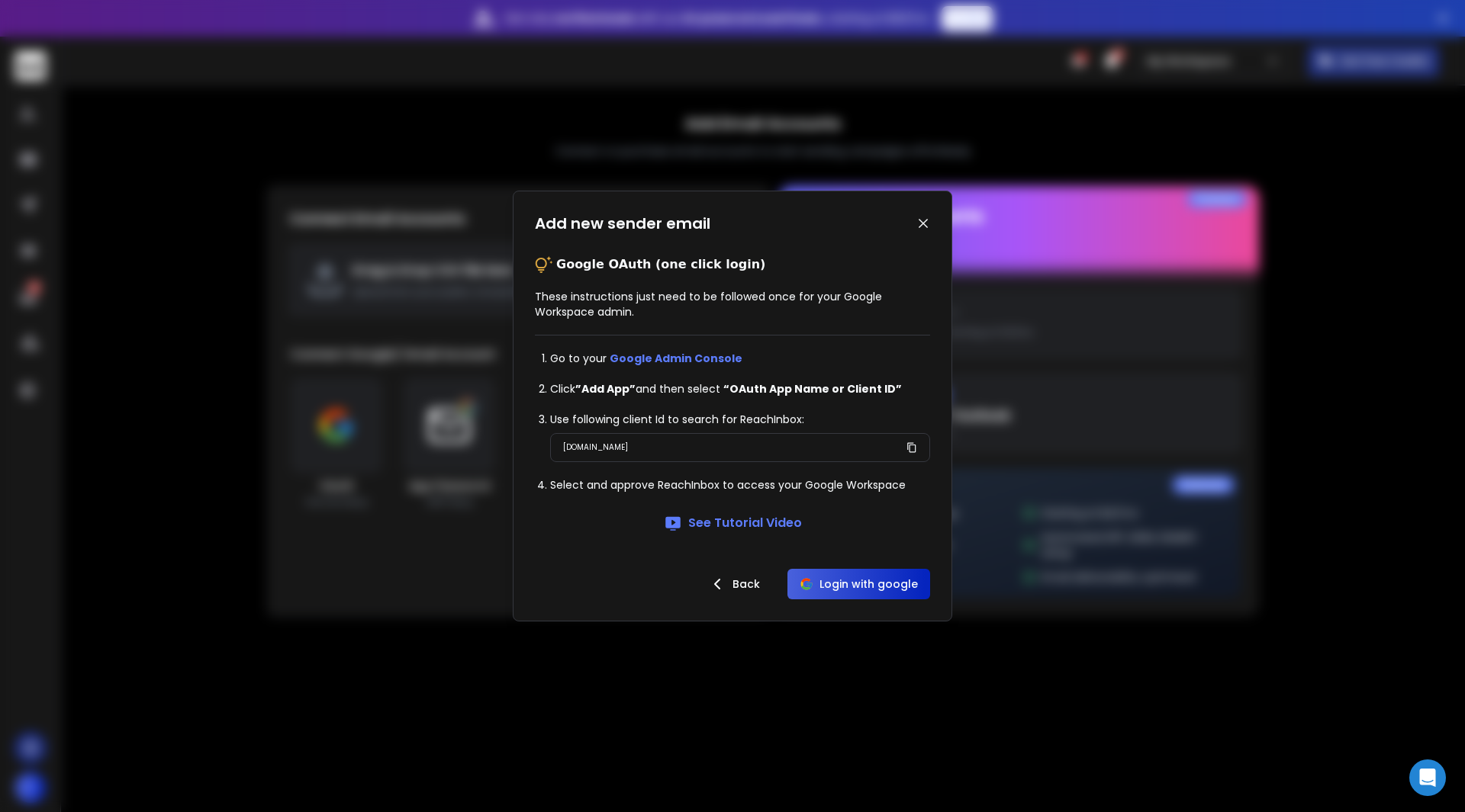
click at [905, 567] on div "Google OAuth (one click login) These instructions just need to be followed once…" at bounding box center [732, 427] width 395 height 344
click at [867, 599] on div "Add new sender email Google OAuth (one click login) These instructions just nee…" at bounding box center [732, 406] width 439 height 431
click at [870, 586] on button "Login with google" at bounding box center [858, 584] width 143 height 31
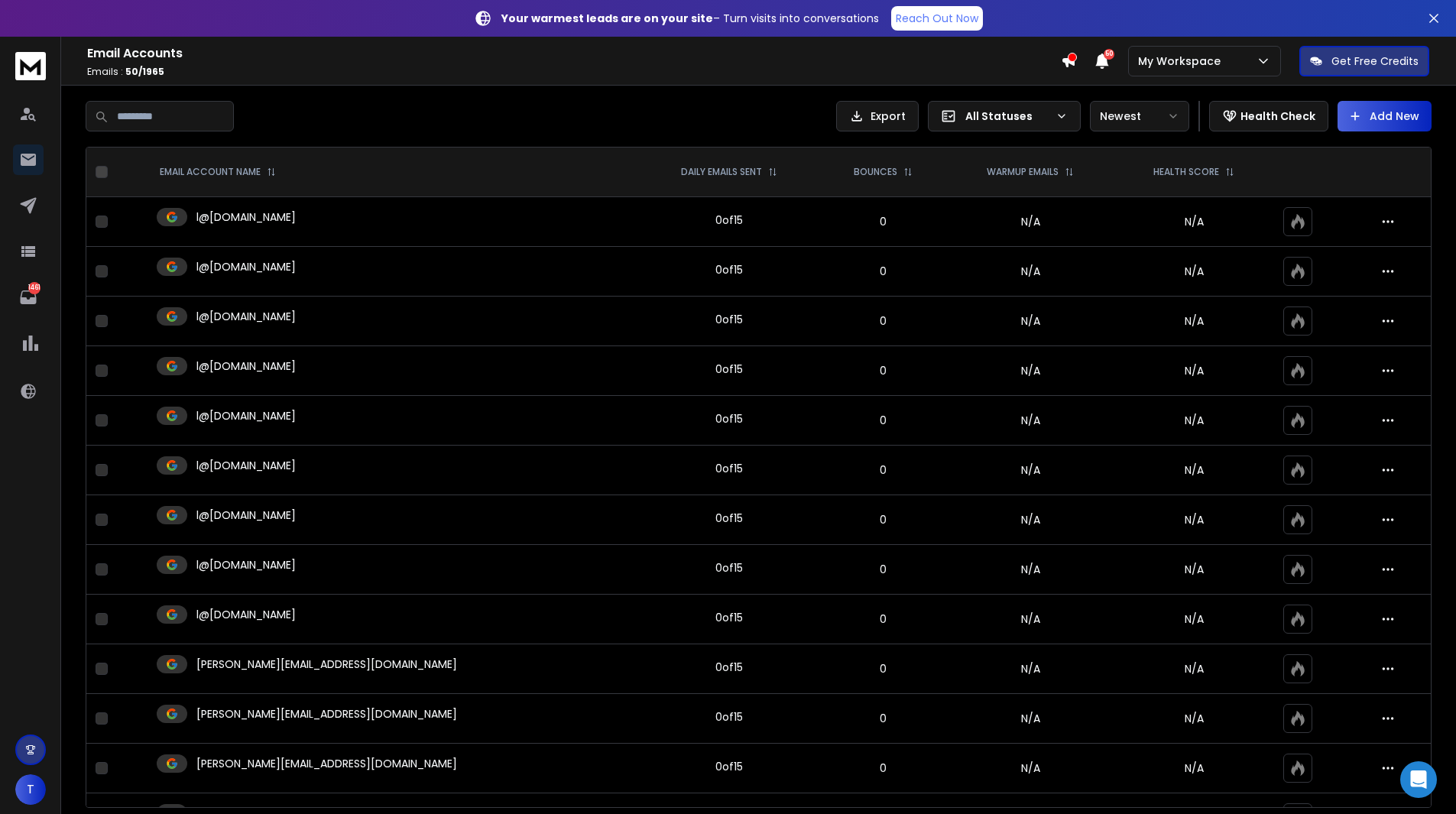
click at [1365, 116] on button "Add New" at bounding box center [1384, 117] width 94 height 31
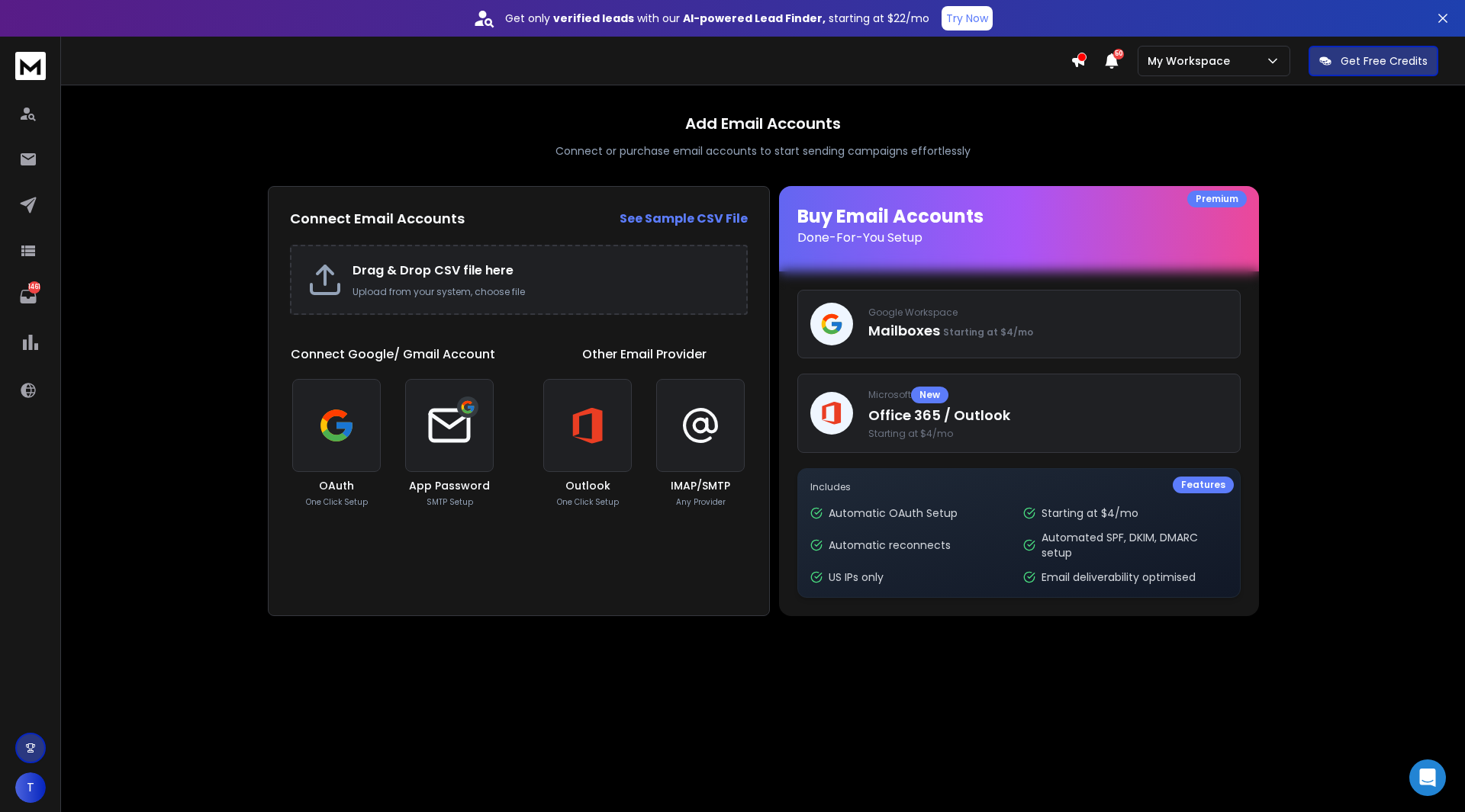
click at [342, 448] on icon at bounding box center [336, 425] width 38 height 46
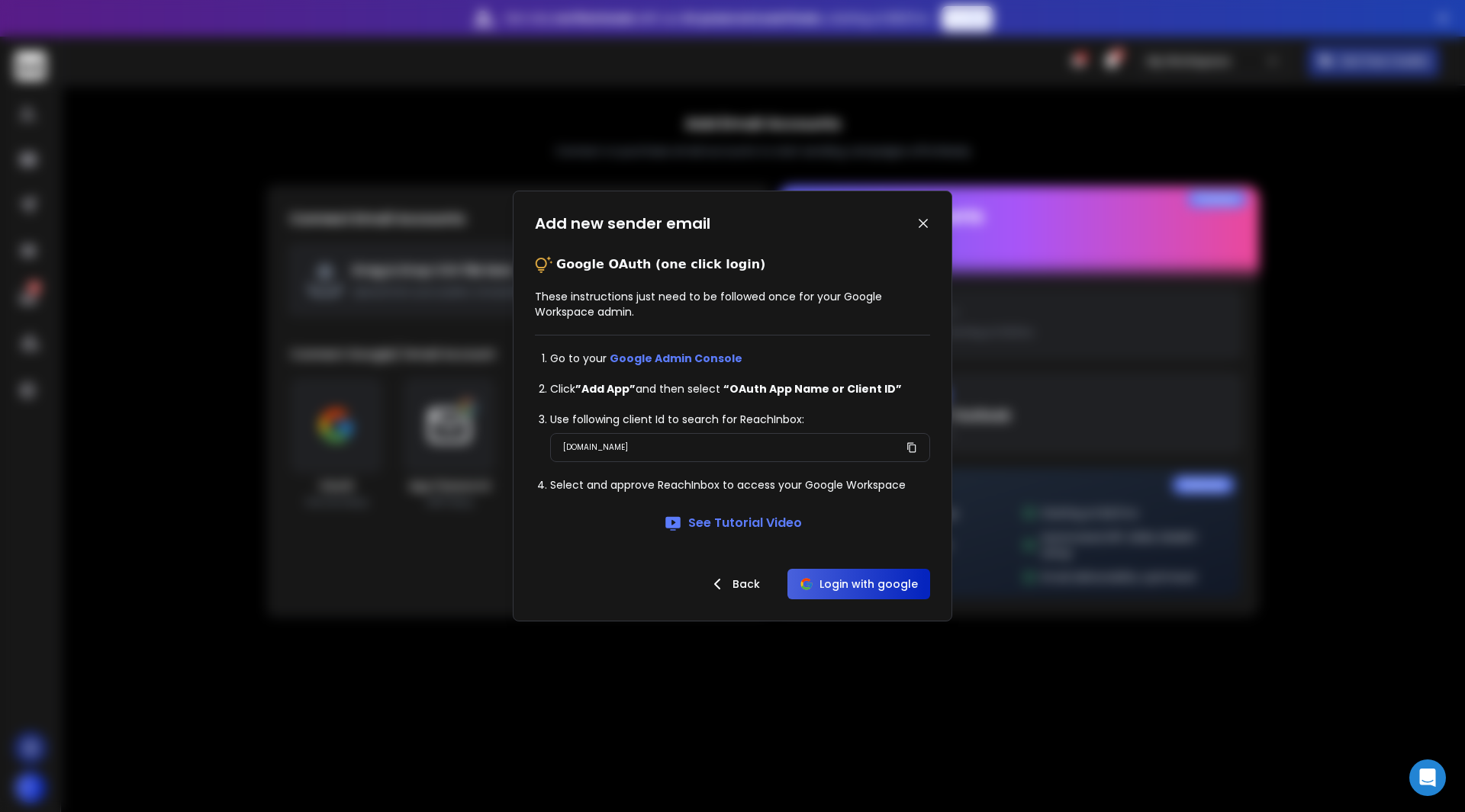
click at [910, 580] on button "Login with google" at bounding box center [858, 584] width 143 height 31
